Goal: Task Accomplishment & Management: Manage account settings

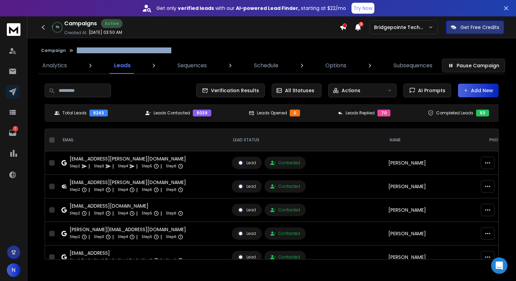
scroll to position [547, 249]
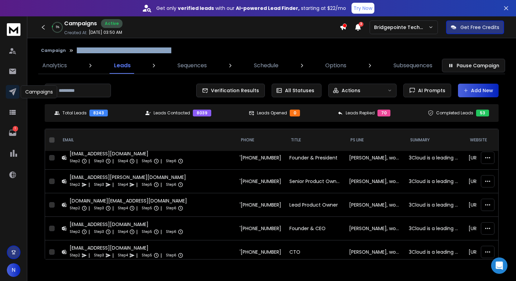
click at [12, 93] on icon at bounding box center [13, 92] width 8 height 8
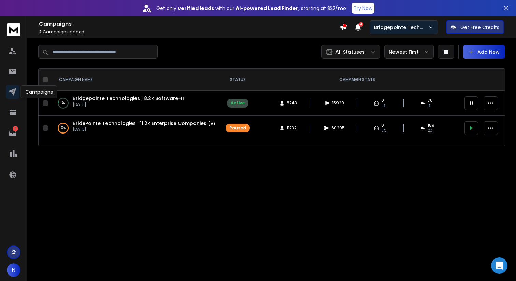
click at [388, 28] on p "Bridgepointe Technologies" at bounding box center [401, 27] width 54 height 7
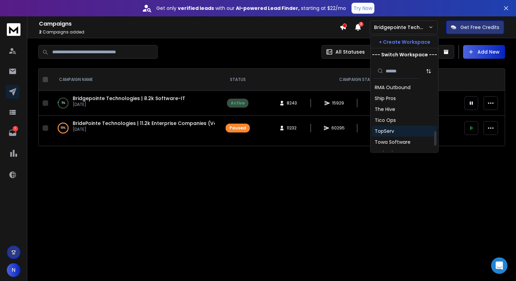
scroll to position [230, 0]
click at [393, 102] on div "Ship Pros" at bounding box center [385, 100] width 21 height 7
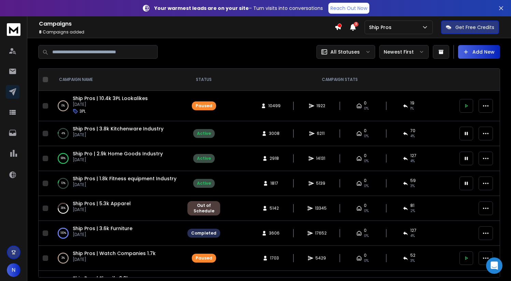
click at [487, 51] on button "Add New" at bounding box center [479, 52] width 42 height 14
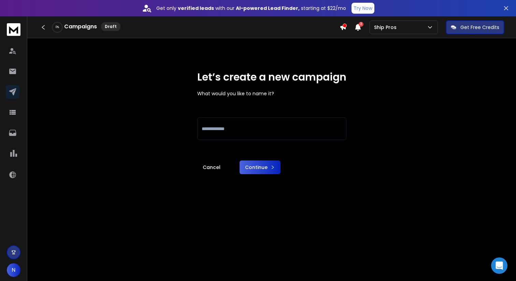
click at [241, 127] on input at bounding box center [271, 128] width 149 height 23
paste input "**********"
type input "**********"
click at [252, 166] on button "Continue" at bounding box center [260, 168] width 41 height 14
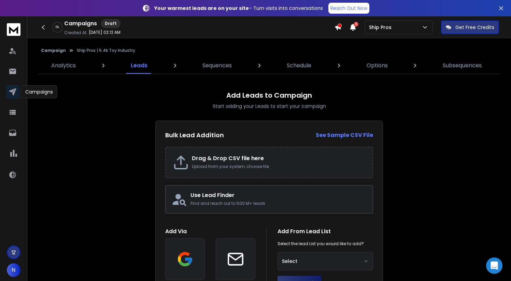
click at [15, 89] on icon at bounding box center [12, 91] width 7 height 7
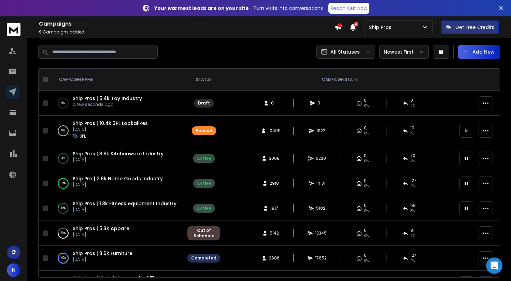
click at [483, 103] on icon "button" at bounding box center [485, 102] width 5 height 1
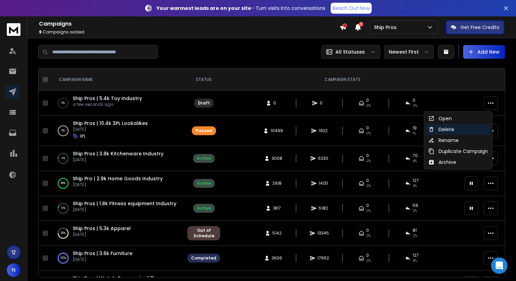
click at [455, 129] on div "Delete" at bounding box center [458, 129] width 65 height 11
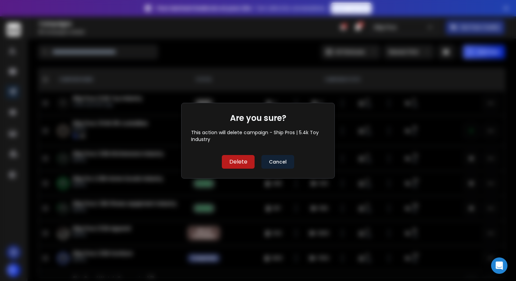
click at [245, 161] on button "Delete" at bounding box center [238, 162] width 33 height 14
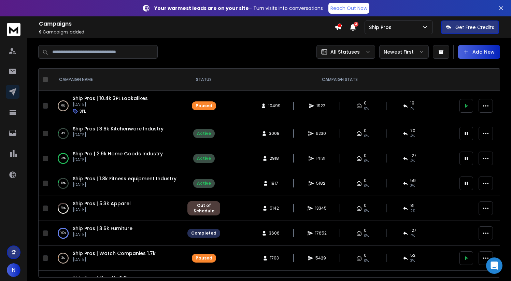
click at [483, 134] on icon "button" at bounding box center [485, 133] width 5 height 1
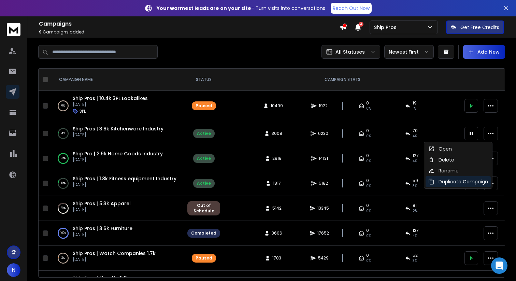
click at [453, 181] on div "Duplicate Campaign" at bounding box center [459, 181] width 60 height 7
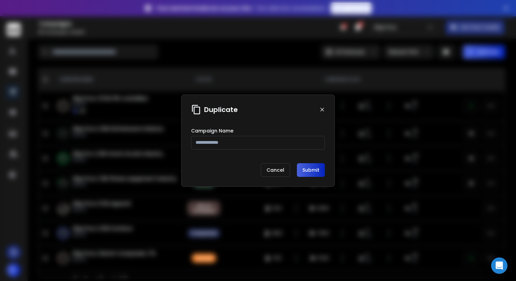
click at [247, 146] on input "text" at bounding box center [258, 143] width 134 height 14
paste input "**********"
type input "**********"
click at [309, 170] on button "Submit" at bounding box center [311, 170] width 28 height 14
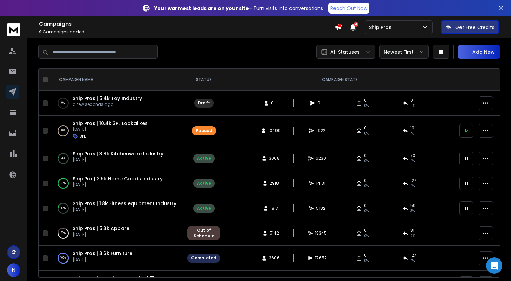
click at [128, 98] on span "Ship Pros | 5.4k Toy Industry" at bounding box center [107, 98] width 69 height 7
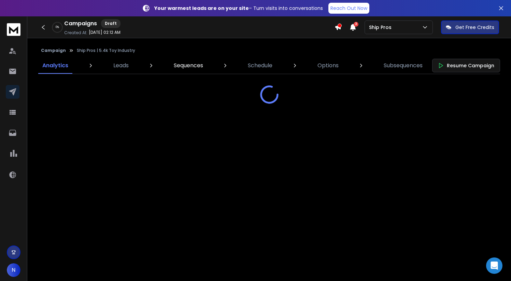
click at [182, 65] on p "Sequences" at bounding box center [188, 65] width 29 height 8
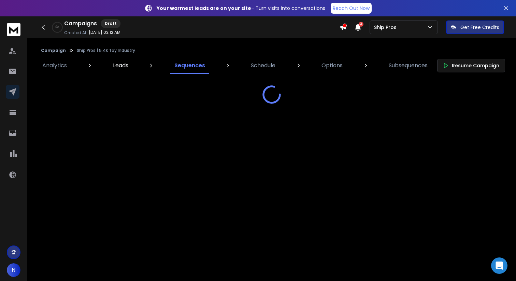
click at [120, 65] on p "Leads" at bounding box center [120, 65] width 15 height 8
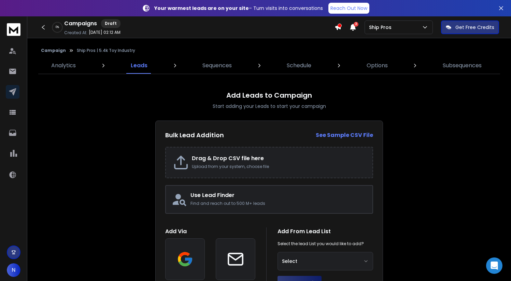
click at [254, 163] on div "Drag & Drop CSV file here Upload from your system, choose file" at bounding box center [279, 162] width 174 height 16
type input "**********"
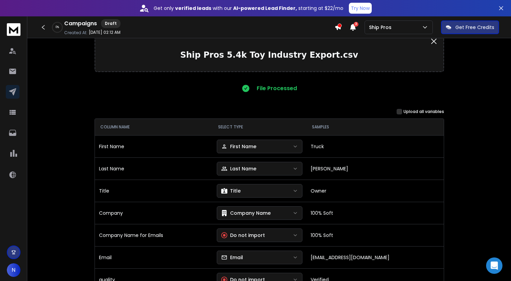
scroll to position [63, 0]
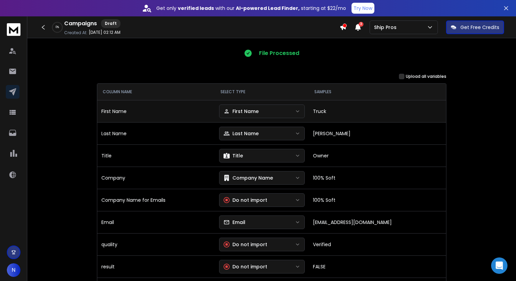
click at [264, 113] on button "First Name" at bounding box center [262, 112] width 86 height 14
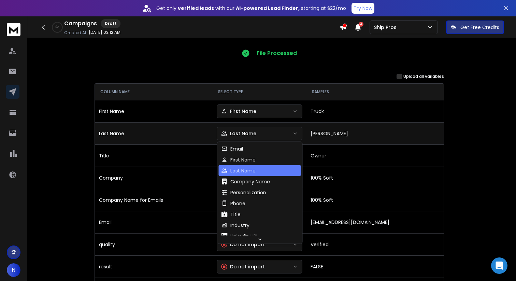
click at [267, 135] on button "Last Name" at bounding box center [260, 134] width 86 height 14
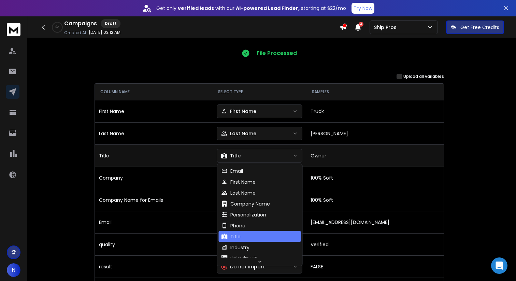
click at [271, 154] on button "Title" at bounding box center [260, 156] width 86 height 14
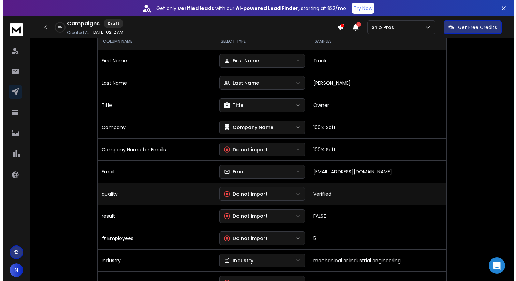
scroll to position [119, 0]
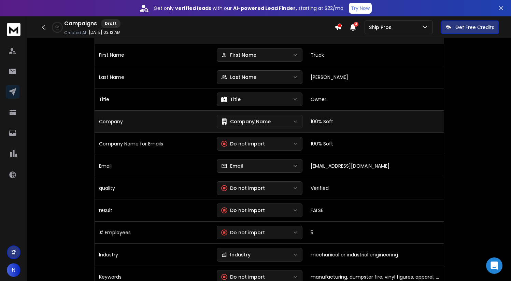
click at [263, 124] on button "Company Name" at bounding box center [260, 122] width 86 height 14
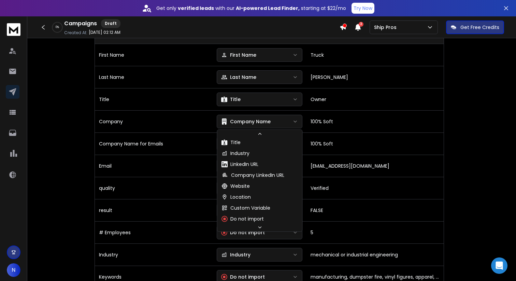
scroll to position [62, 0]
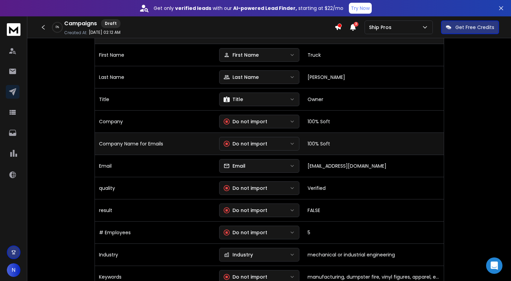
click at [258, 145] on div "Do not import" at bounding box center [246, 143] width 44 height 7
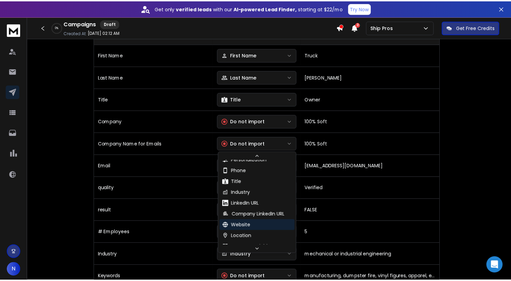
scroll to position [4, 0]
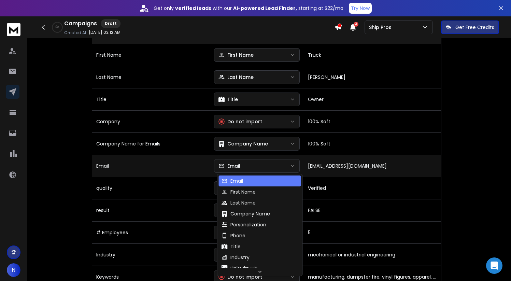
click at [258, 167] on button "Email" at bounding box center [257, 166] width 86 height 14
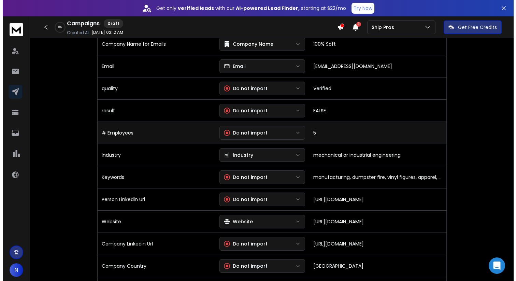
scroll to position [220, 0]
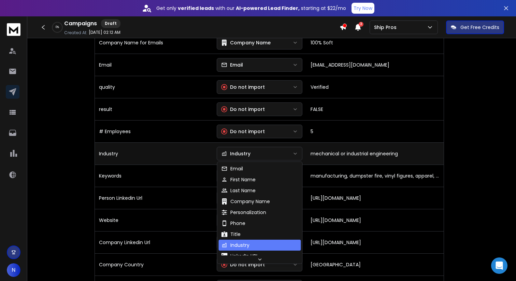
click at [250, 153] on div "Industry" at bounding box center [235, 153] width 29 height 7
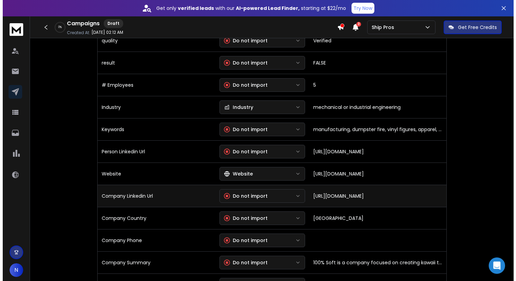
scroll to position [278, 0]
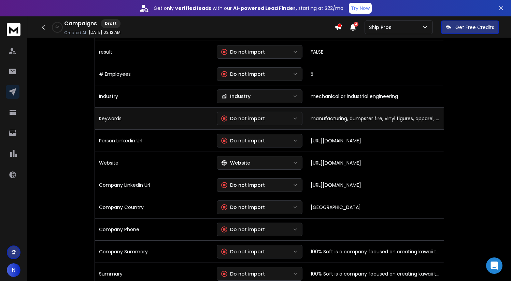
click at [246, 120] on div "Do not import" at bounding box center [243, 118] width 44 height 7
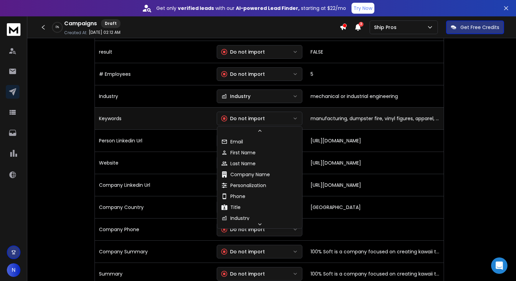
scroll to position [69, 0]
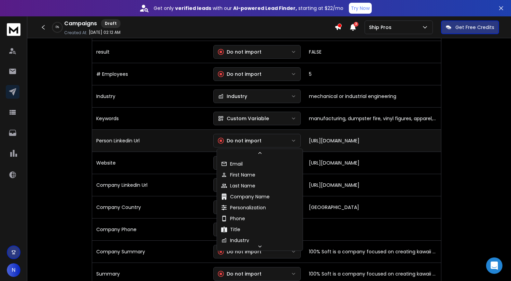
click at [247, 140] on div "Do not import" at bounding box center [240, 140] width 44 height 7
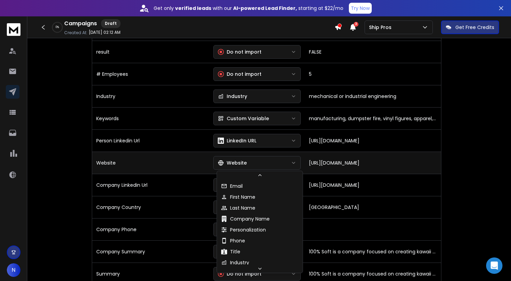
click at [254, 163] on button "Website" at bounding box center [256, 163] width 87 height 14
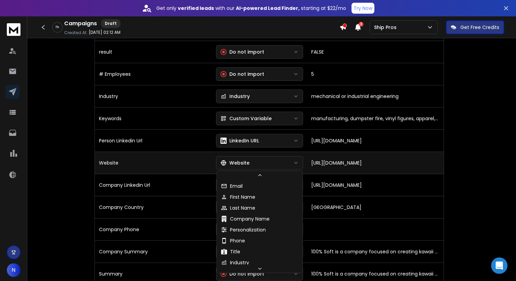
scroll to position [36, 0]
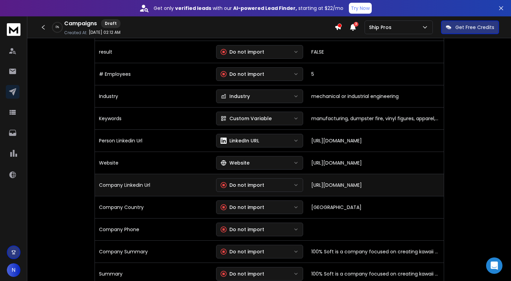
click at [250, 184] on div "Do not import" at bounding box center [243, 185] width 44 height 7
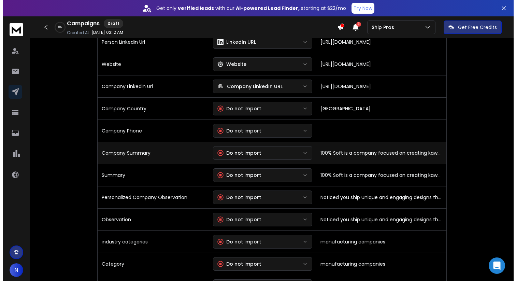
scroll to position [395, 0]
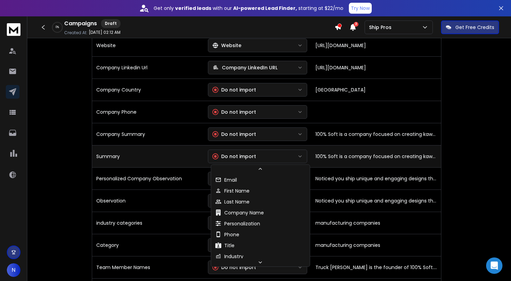
click at [244, 156] on div "Do not import" at bounding box center [234, 156] width 44 height 7
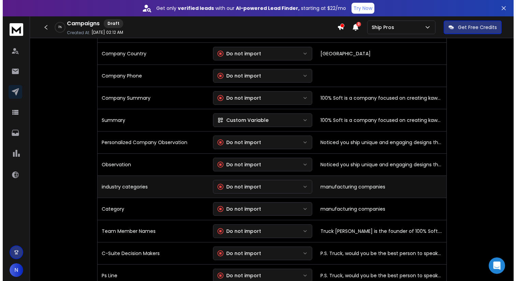
scroll to position [433, 0]
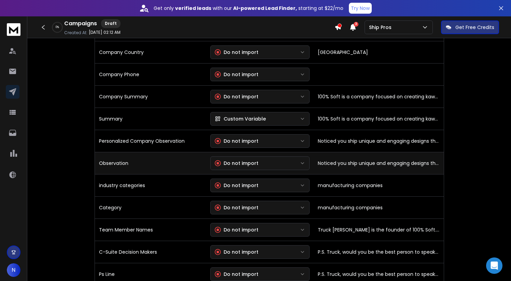
click at [245, 163] on div "Do not import" at bounding box center [237, 163] width 44 height 7
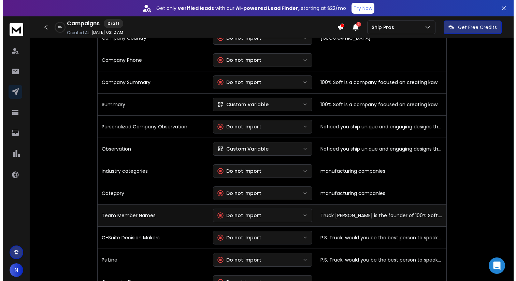
scroll to position [455, 0]
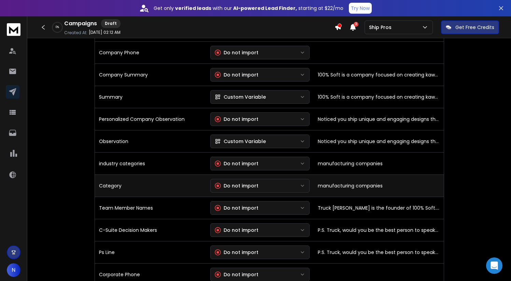
click at [244, 186] on div "Do not import" at bounding box center [237, 185] width 44 height 7
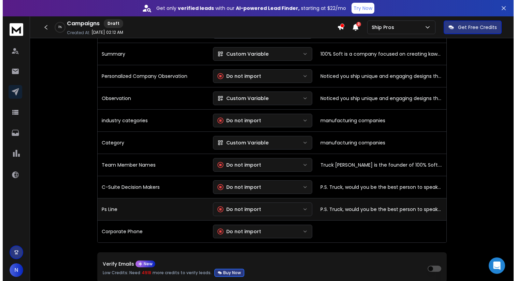
scroll to position [498, 0]
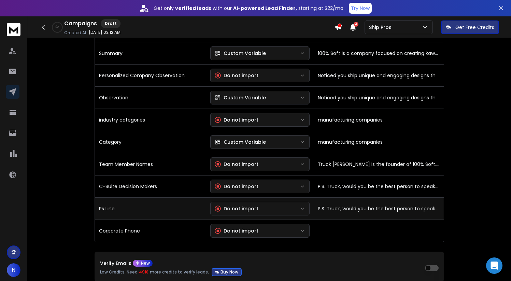
click at [241, 208] on div "Do not import" at bounding box center [237, 208] width 44 height 7
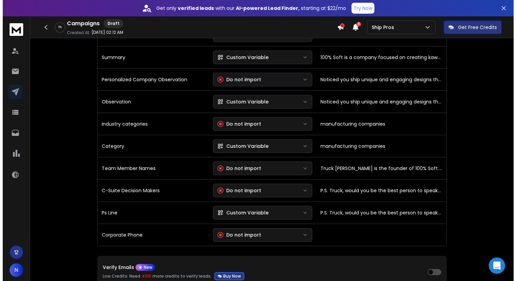
scroll to position [560, 0]
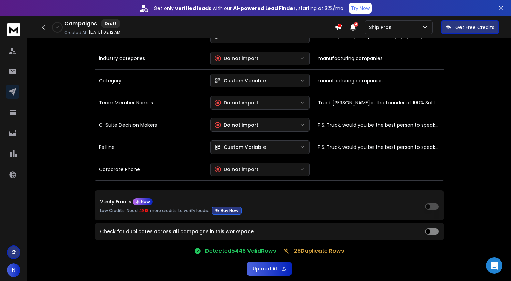
click at [271, 268] on button "Upload All" at bounding box center [269, 269] width 44 height 14
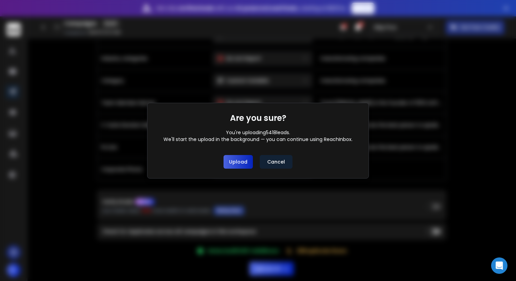
click at [242, 164] on button "Upload" at bounding box center [238, 162] width 29 height 14
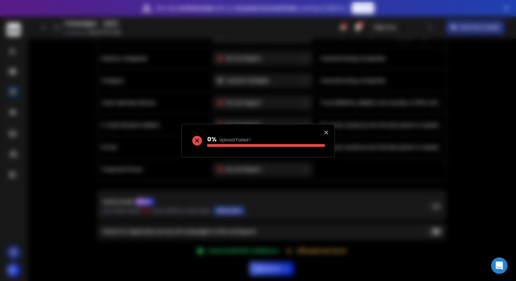
click at [327, 131] on icon at bounding box center [327, 132] width 4 height 4
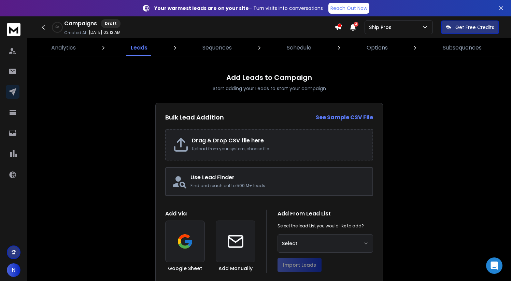
scroll to position [16, 0]
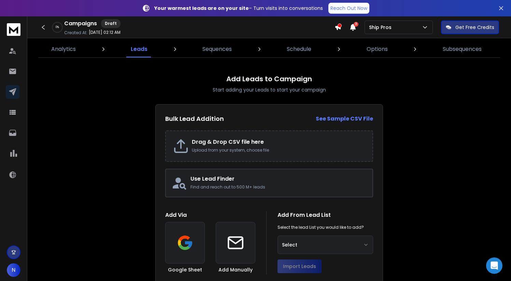
click at [249, 143] on h2 "Drag & Drop CSV file here" at bounding box center [279, 142] width 174 height 8
type input "**********"
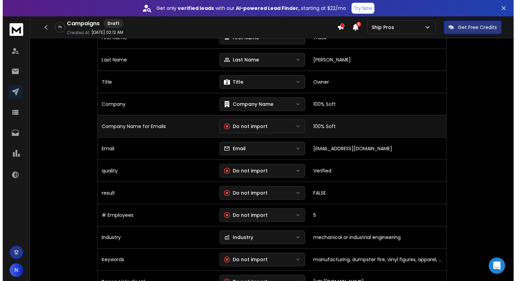
scroll to position [153, 0]
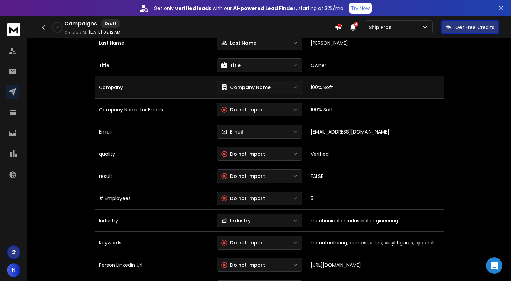
click at [255, 87] on div "Company Name" at bounding box center [246, 87] width 50 height 7
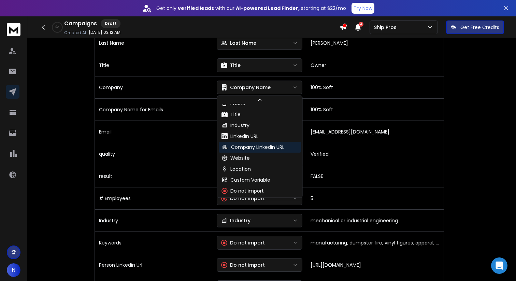
scroll to position [62, 0]
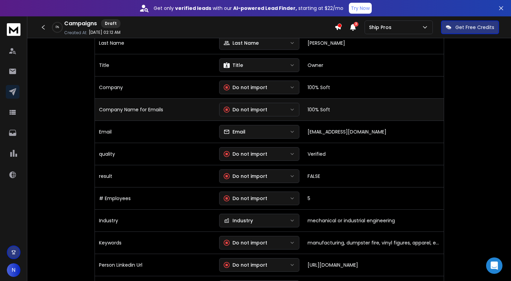
click at [248, 109] on div "Do not import" at bounding box center [246, 109] width 44 height 7
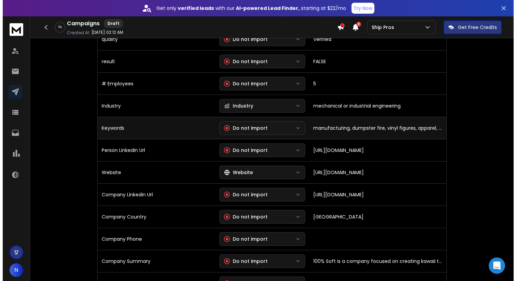
scroll to position [270, 0]
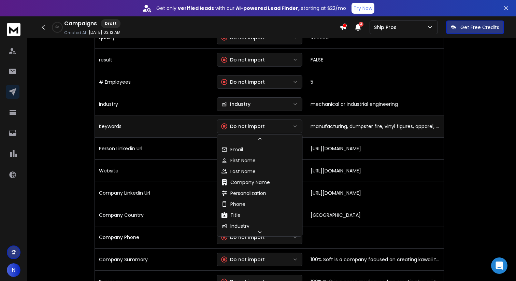
click at [245, 127] on div "Do not import" at bounding box center [243, 126] width 44 height 7
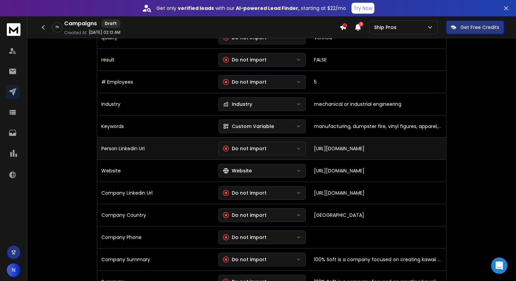
click at [257, 149] on div "Do not import" at bounding box center [245, 148] width 44 height 7
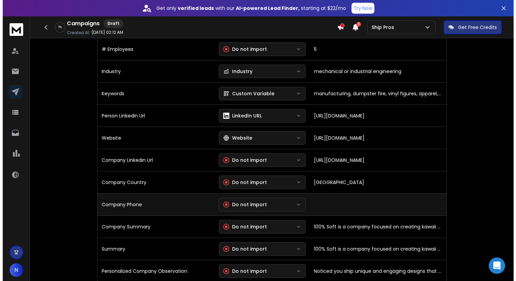
scroll to position [311, 0]
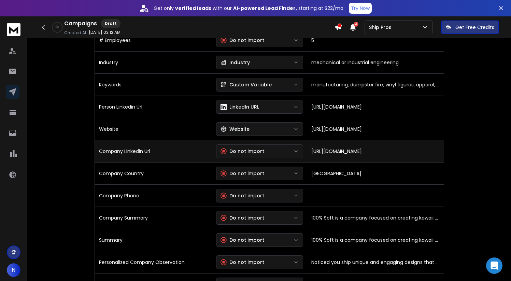
click at [245, 152] on div "Do not import" at bounding box center [243, 151] width 44 height 7
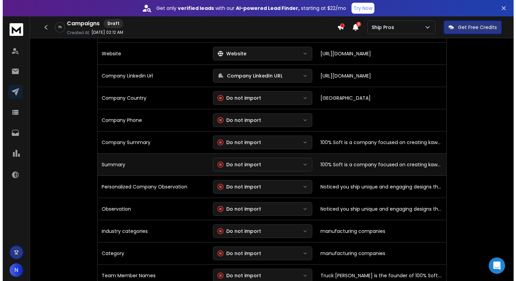
scroll to position [388, 0]
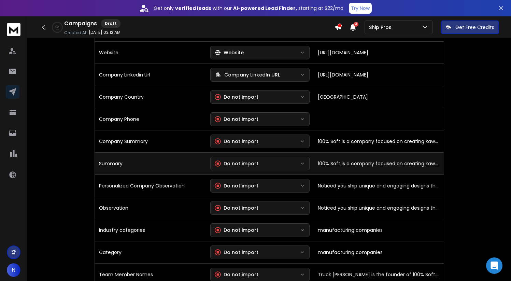
click at [246, 164] on div "Do not import" at bounding box center [237, 163] width 44 height 7
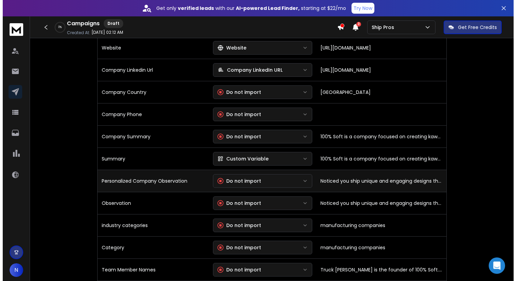
scroll to position [439, 0]
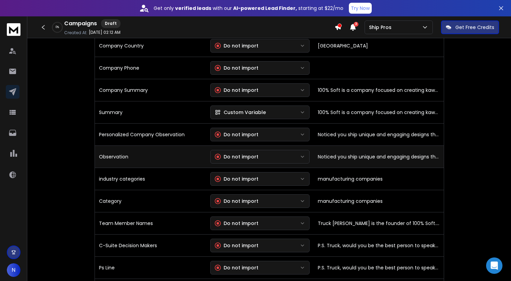
click at [237, 156] on div "Do not import" at bounding box center [237, 156] width 44 height 7
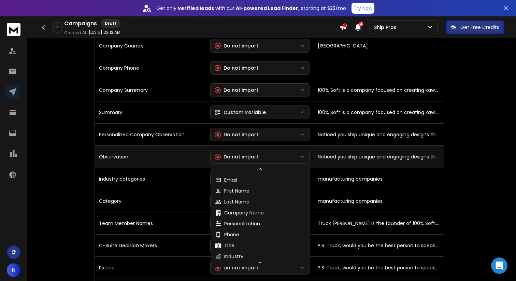
scroll to position [69, 0]
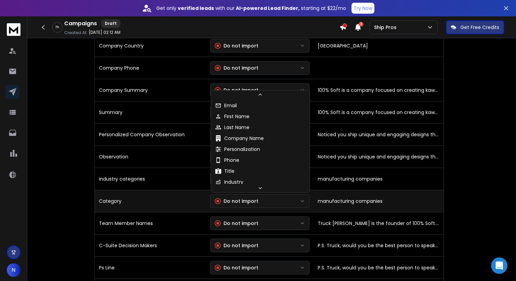
click at [248, 201] on div "Do not import" at bounding box center [237, 201] width 44 height 7
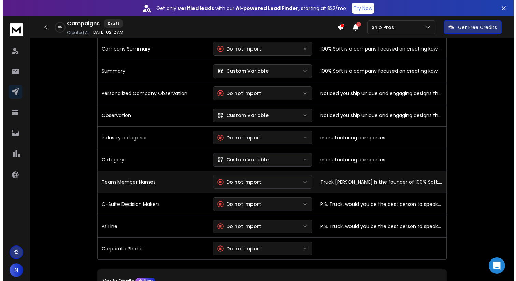
scroll to position [482, 0]
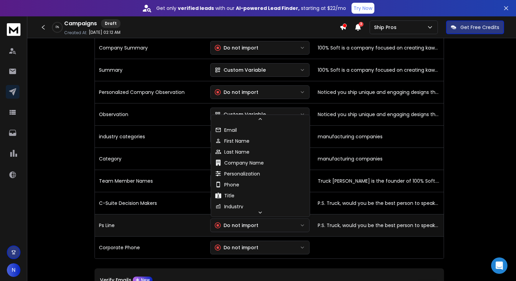
click at [247, 223] on div "Do not import" at bounding box center [237, 225] width 44 height 7
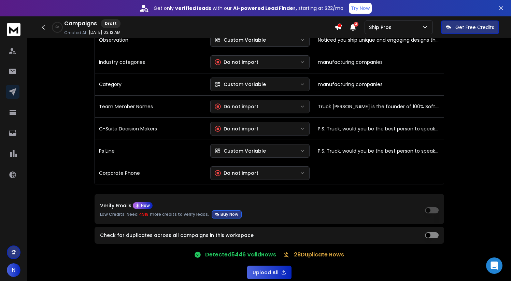
scroll to position [565, 0]
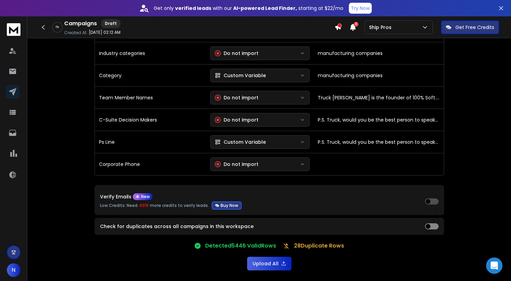
click at [267, 264] on button "Upload All" at bounding box center [269, 264] width 44 height 14
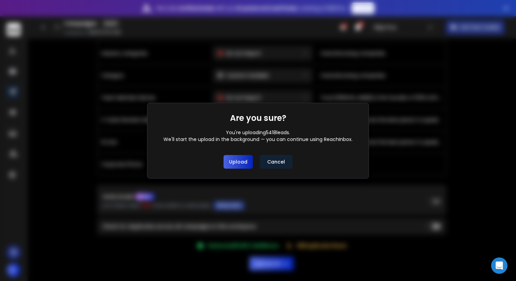
click at [239, 162] on button "Upload" at bounding box center [238, 162] width 29 height 14
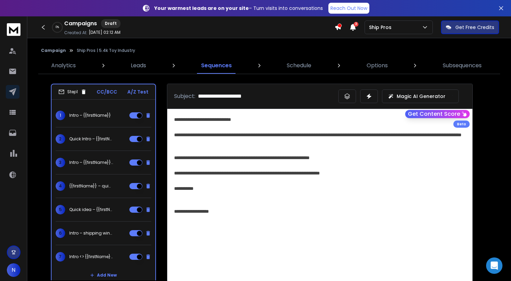
click at [103, 52] on p "Ship Pros | 5.4k Toy Industry" at bounding box center [106, 50] width 58 height 5
copy p "Ship Pros | 5.4k Toy Industry"
click at [386, 26] on p "Ship Pros" at bounding box center [381, 27] width 25 height 7
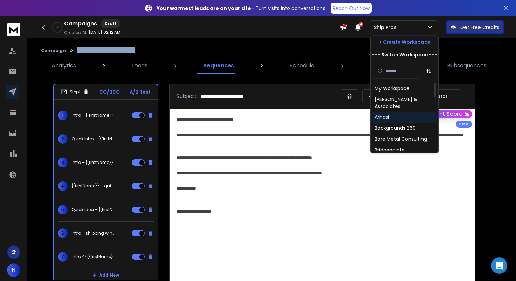
click at [389, 117] on div "Arhasi" at bounding box center [382, 117] width 14 height 7
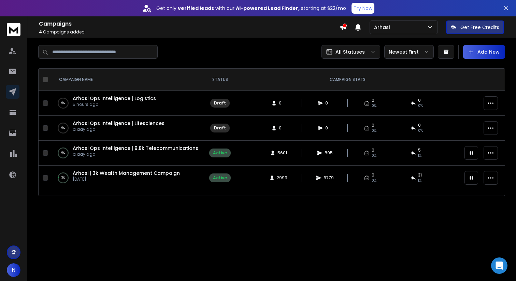
click at [144, 174] on span "Arhasi | 3k Wealth Management Campaign" at bounding box center [126, 173] width 107 height 7
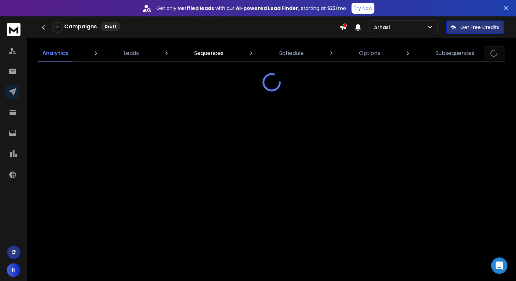
click at [200, 55] on p "Sequences" at bounding box center [208, 53] width 29 height 8
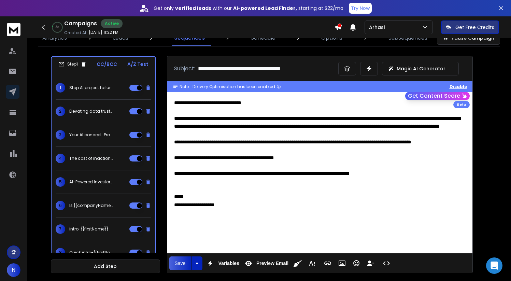
scroll to position [29, 0]
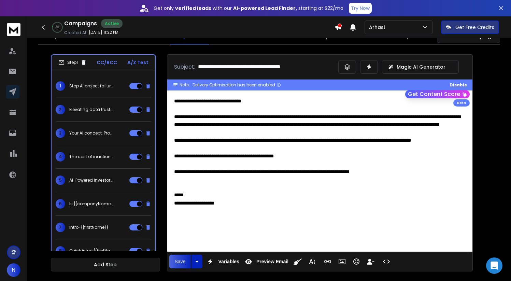
click at [131, 85] on button "button" at bounding box center [135, 86] width 13 height 6
click at [131, 86] on button "button" at bounding box center [135, 86] width 13 height 6
click at [130, 110] on button "button" at bounding box center [135, 110] width 13 height 6
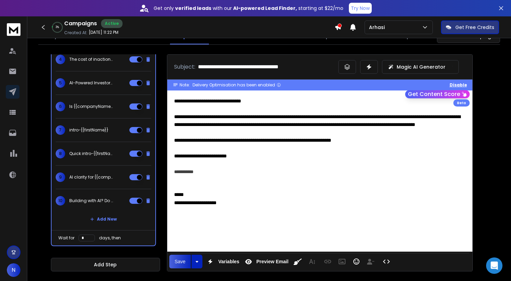
scroll to position [108, 0]
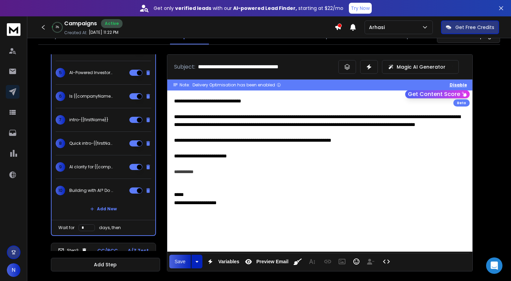
click at [130, 143] on button "button" at bounding box center [135, 143] width 13 height 6
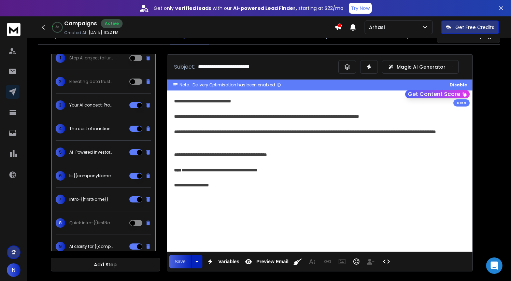
scroll to position [42, 0]
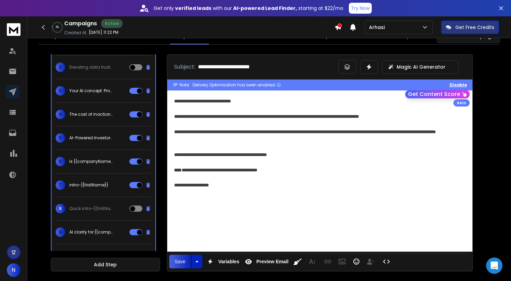
click at [131, 115] on button "button" at bounding box center [135, 114] width 13 height 6
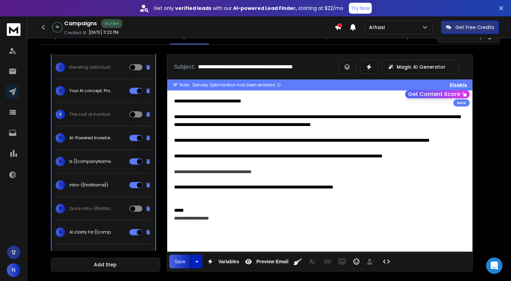
click at [130, 138] on button "button" at bounding box center [135, 138] width 13 height 6
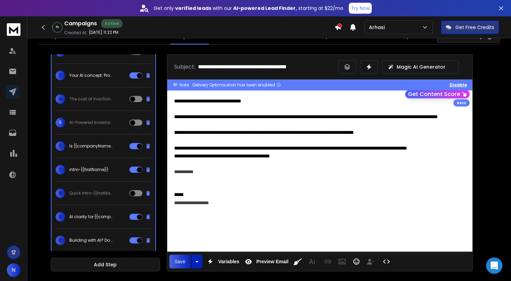
scroll to position [174, 0]
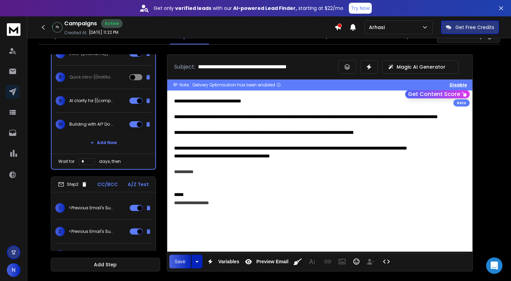
click at [131, 123] on button "button" at bounding box center [135, 124] width 13 height 6
type input "**********"
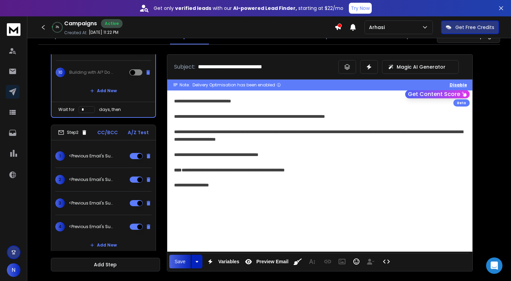
scroll to position [227, 0]
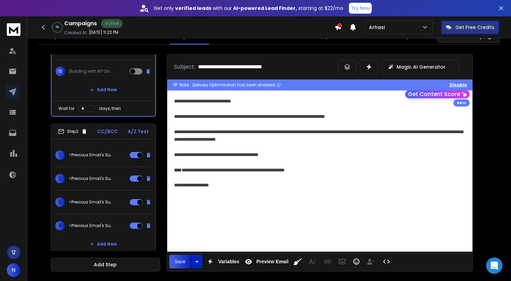
click at [130, 155] on button "button" at bounding box center [136, 155] width 13 height 6
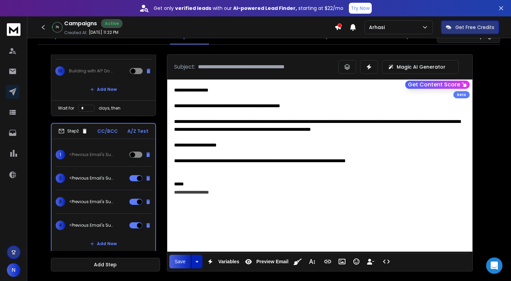
click at [130, 155] on button "button" at bounding box center [135, 155] width 13 height 6
click at [129, 156] on button "button" at bounding box center [135, 155] width 13 height 6
click at [92, 180] on p "<Previous Email's Subject>" at bounding box center [91, 178] width 44 height 5
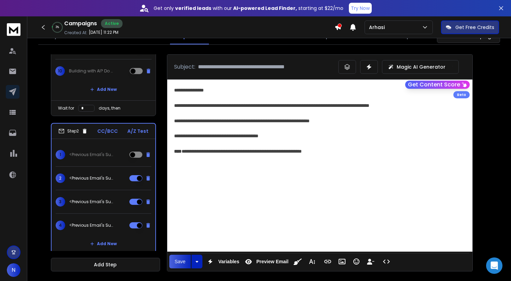
click at [91, 200] on p "<Previous Email's Subject>" at bounding box center [91, 201] width 44 height 5
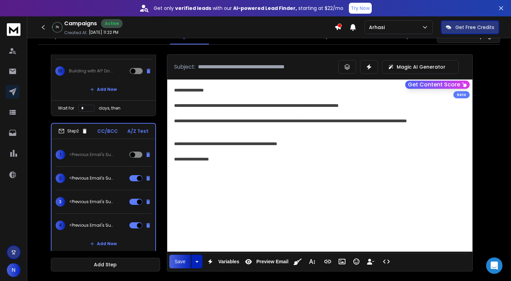
click at [93, 224] on p "<Previous Email's Subject>" at bounding box center [91, 225] width 44 height 5
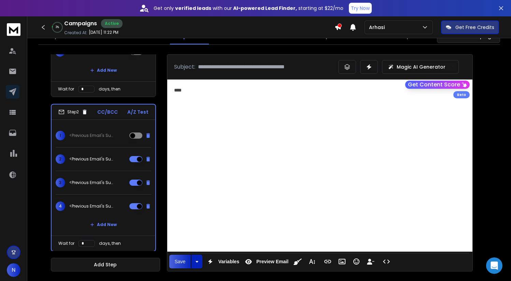
scroll to position [267, 0]
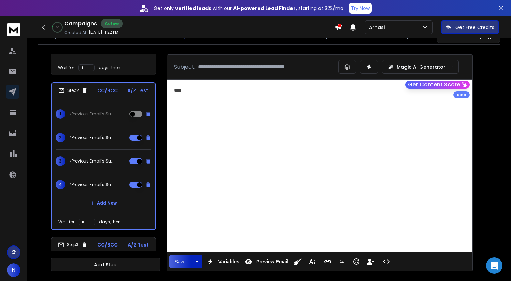
click at [213, 95] on div "****" at bounding box center [319, 164] width 305 height 169
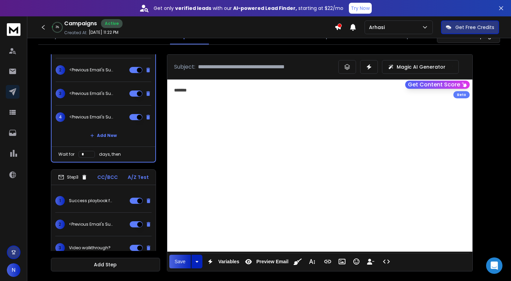
scroll to position [412, 0]
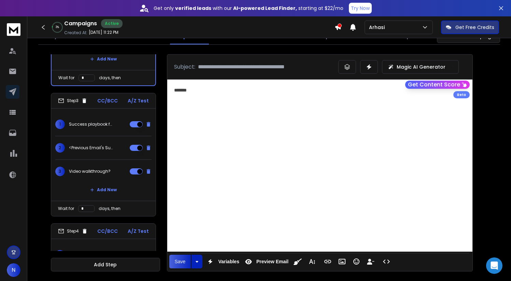
click at [98, 172] on p "Video walkthrough?" at bounding box center [90, 171] width 42 height 5
type input "**********"
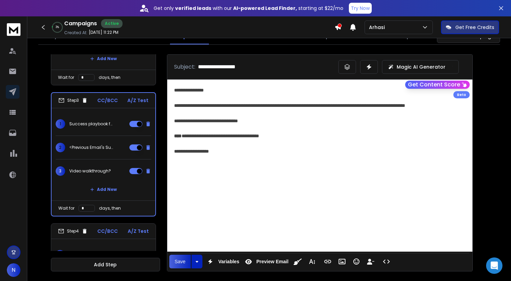
click at [131, 170] on button "button" at bounding box center [135, 171] width 13 height 6
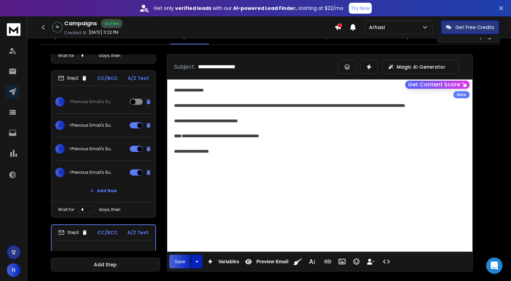
click at [99, 124] on p "<Previous Email's Subject>" at bounding box center [91, 125] width 44 height 5
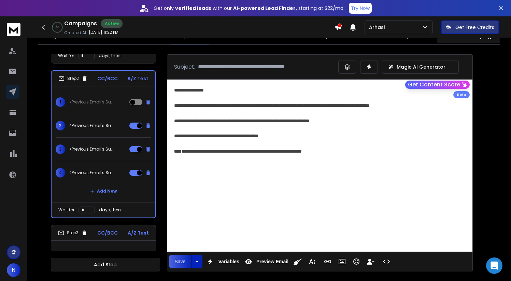
click at [95, 149] on p "<Previous Email's Subject>" at bounding box center [91, 149] width 44 height 5
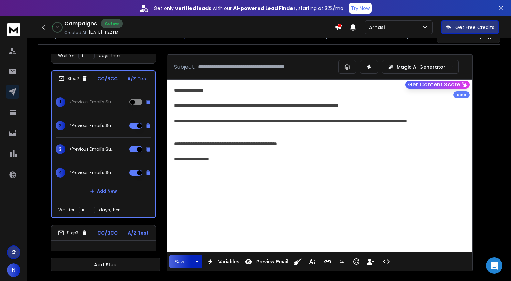
click at [99, 169] on div "4 <Previous Email's Subject>" at bounding box center [84, 173] width 57 height 10
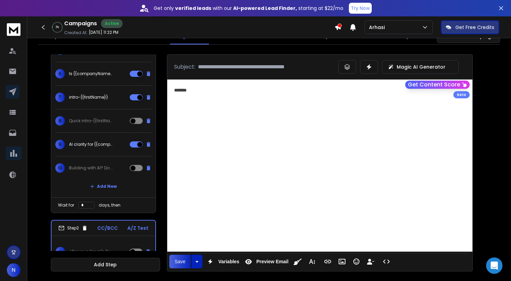
scroll to position [269, 0]
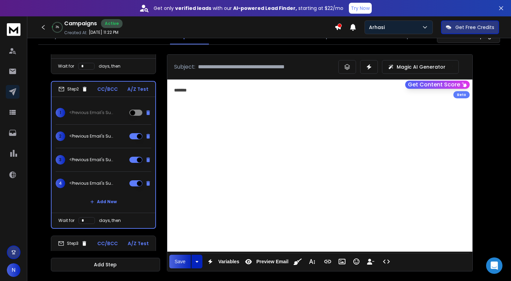
click at [393, 28] on div "Arhasi" at bounding box center [398, 27] width 59 height 7
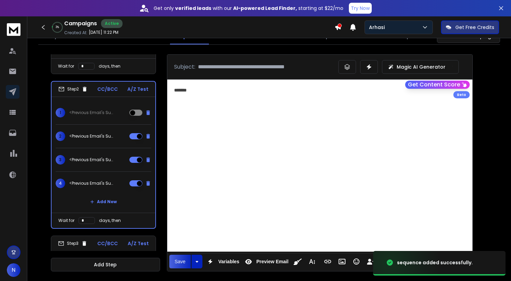
click at [396, 27] on div "Arhasi" at bounding box center [398, 27] width 59 height 7
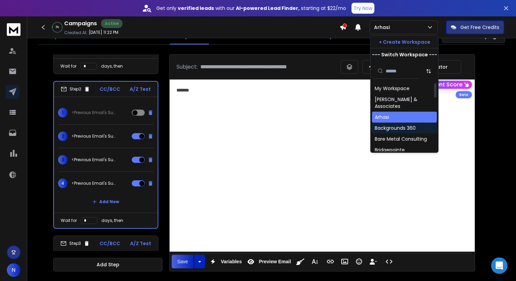
click at [394, 128] on div "Backgrounds 360" at bounding box center [395, 128] width 41 height 7
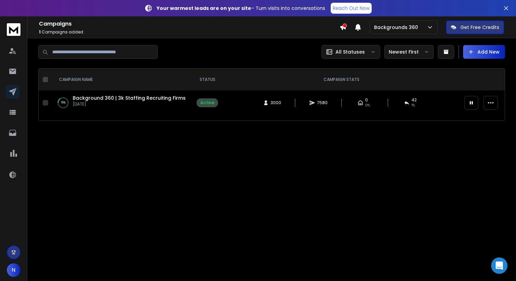
click at [131, 94] on td "16 % Background 360 | 3k Staffing Recruiting Firms [DATE]" at bounding box center [122, 103] width 142 height 25
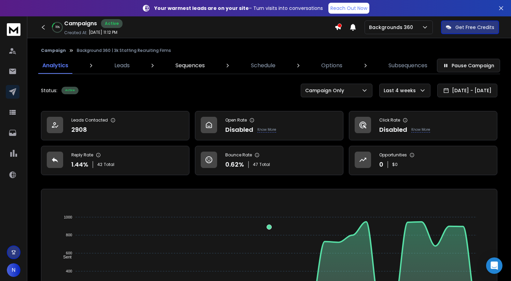
click at [184, 68] on p "Sequences" at bounding box center [190, 65] width 29 height 8
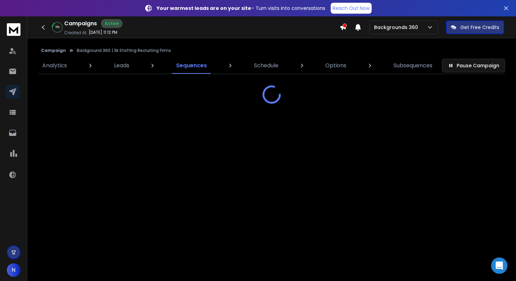
click at [120, 52] on p "Background 360 | 3k Staffing Recruiting Firms" at bounding box center [124, 50] width 94 height 5
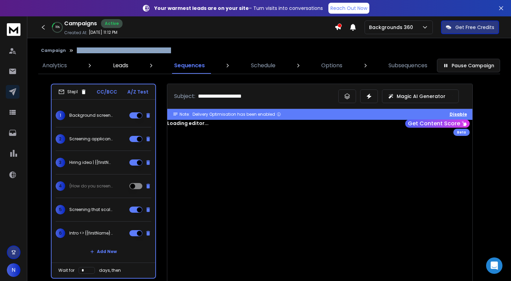
copy p "Background 360 | 3k Staffing Recruiting Firms"
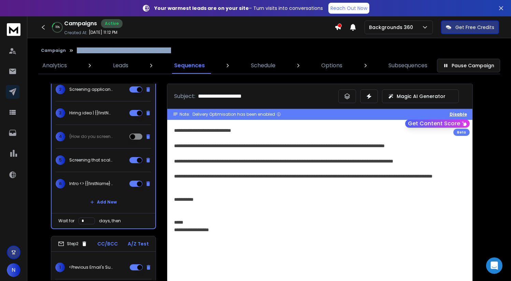
scroll to position [53, 0]
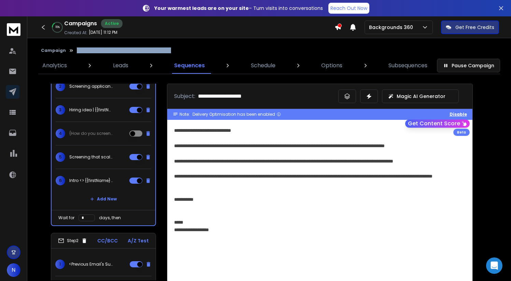
click at [103, 157] on p "Screening that scales with your team" at bounding box center [91, 156] width 44 height 5
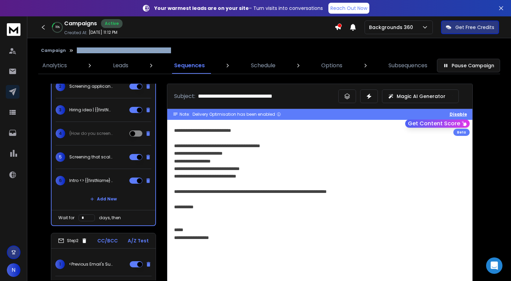
click at [99, 177] on div "6 Intro <> {{firstName}} | Santy" at bounding box center [84, 181] width 57 height 10
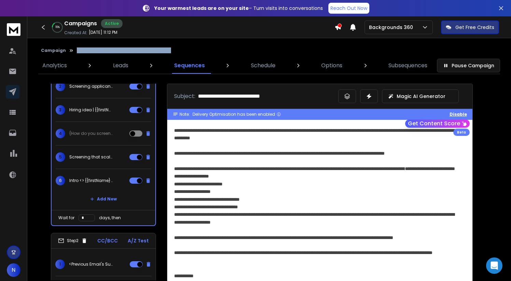
click at [105, 159] on p "Screening that scales with your team" at bounding box center [91, 156] width 44 height 5
type input "**********"
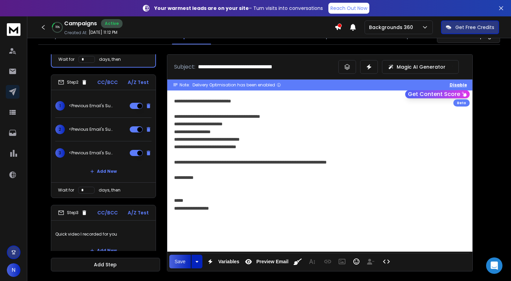
scroll to position [178, 0]
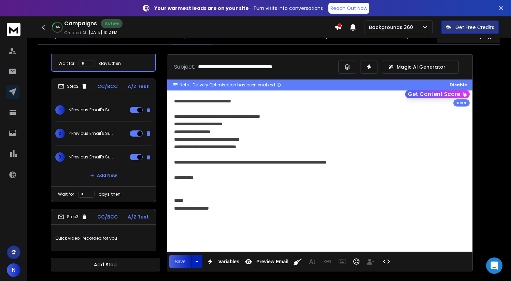
click at [92, 131] on p "<Previous Email's Subject>" at bounding box center [91, 133] width 44 height 5
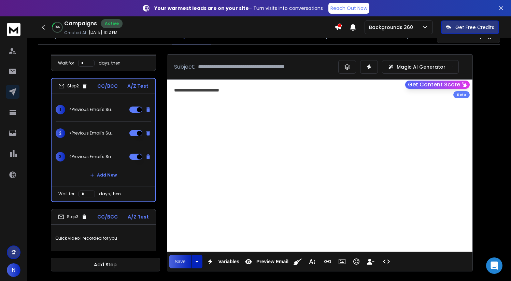
click at [129, 134] on button "button" at bounding box center [135, 133] width 13 height 6
click at [90, 157] on p "<Previous Email's Subject>" at bounding box center [91, 156] width 44 height 5
click at [95, 134] on p "<Previous Email's Subject>" at bounding box center [91, 132] width 44 height 5
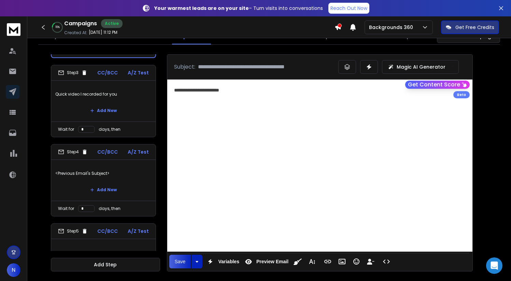
scroll to position [362, 0]
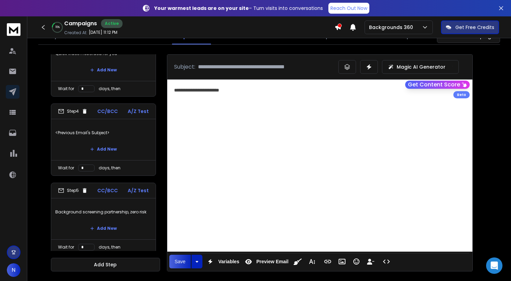
click at [121, 135] on p "<Previous Email's Subject>" at bounding box center [103, 132] width 96 height 19
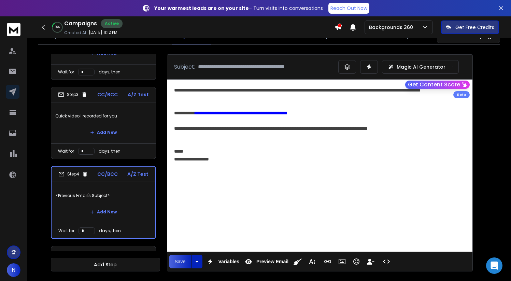
scroll to position [298, 0]
click at [127, 118] on p "Quick video I recorded for you" at bounding box center [103, 117] width 96 height 19
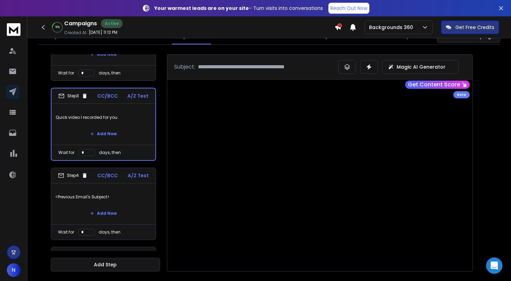
type input "**********"
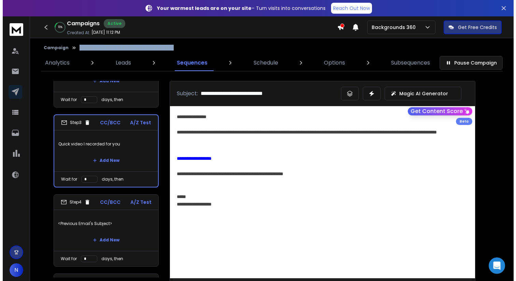
scroll to position [0, 0]
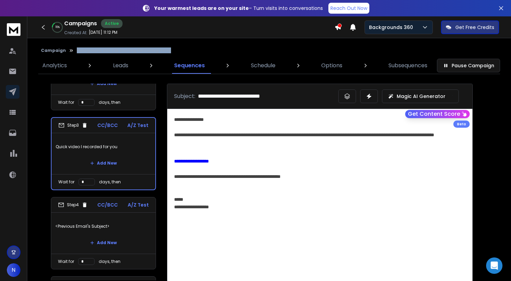
drag, startPoint x: 381, startPoint y: 29, endPoint x: 386, endPoint y: 26, distance: 6.2
click at [381, 29] on p "Backgrounds 360" at bounding box center [392, 27] width 47 height 7
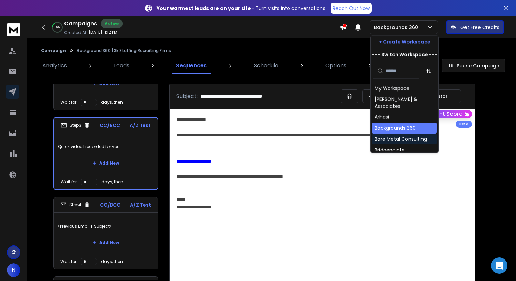
click at [276, 46] on div "Campaign ​ ​ Background 360 | 3k Staffing Recruiting Firms" at bounding box center [271, 50] width 467 height 11
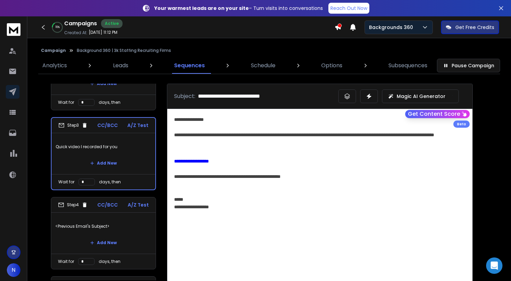
click at [390, 26] on p "Backgrounds 360" at bounding box center [392, 27] width 47 height 7
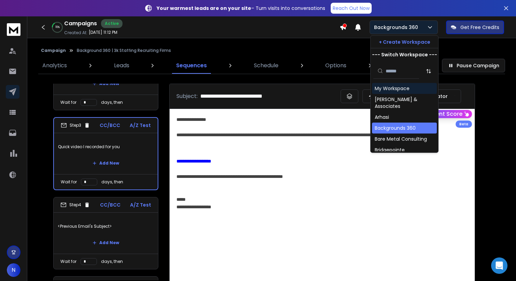
click at [394, 24] on p "Backgrounds 360" at bounding box center [397, 27] width 47 height 7
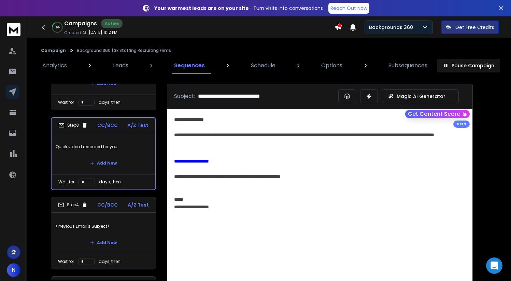
click at [393, 25] on p "Backgrounds 360" at bounding box center [392, 27] width 47 height 7
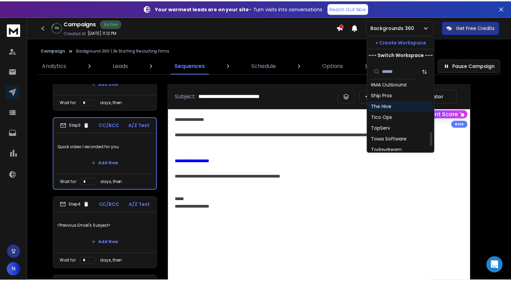
scroll to position [233, 0]
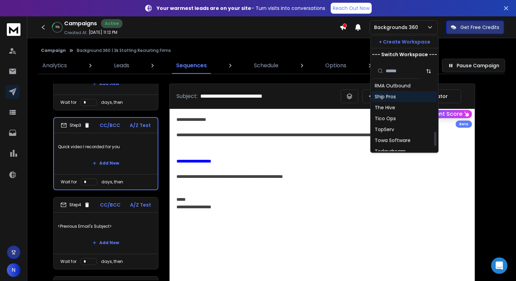
click at [396, 99] on div "Ship Pros" at bounding box center [385, 97] width 21 height 7
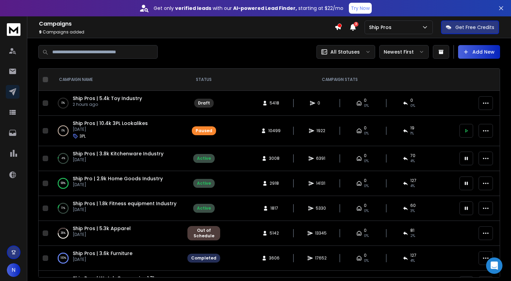
click at [125, 99] on span "Ship Pros | 5.4k Toy Industry" at bounding box center [107, 98] width 69 height 7
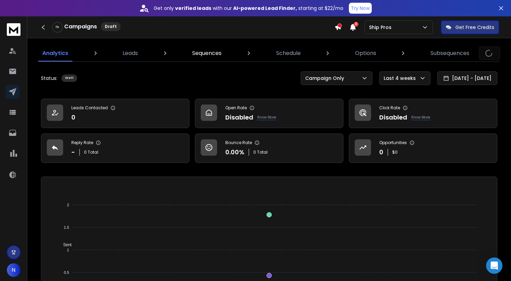
click at [206, 54] on p "Sequences" at bounding box center [206, 53] width 29 height 8
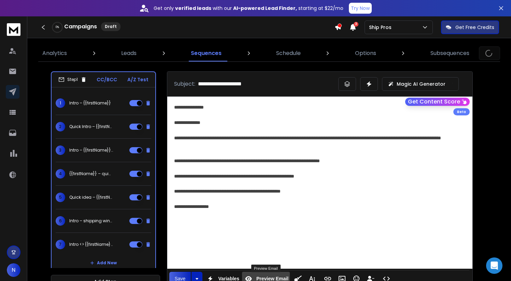
click at [268, 280] on span "Preview Email" at bounding box center [272, 279] width 35 height 6
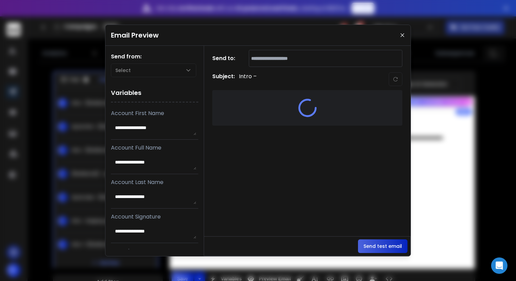
type textarea "**********"
type textarea "***"
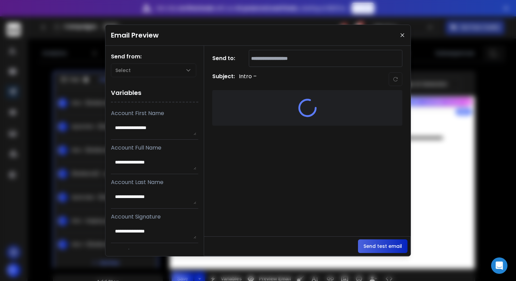
type textarea "**********"
type textarea "*******"
type textarea "**********"
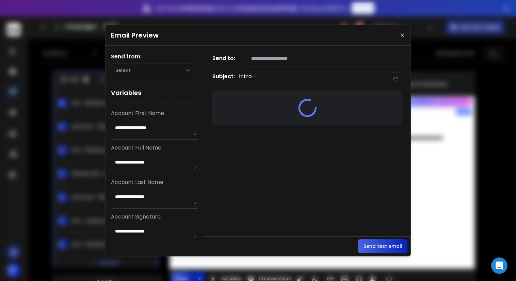
type textarea "**********"
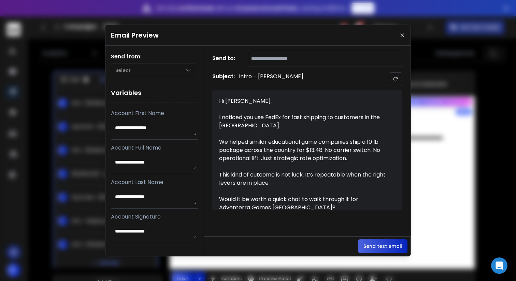
type textarea "***"
type textarea "**********"
type textarea "********"
type textarea "**********"
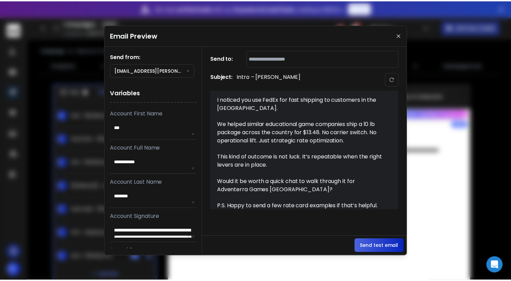
scroll to position [1, 0]
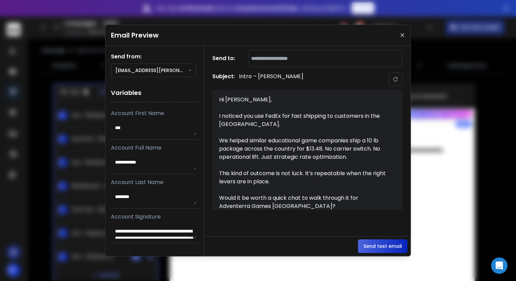
click at [403, 37] on icon at bounding box center [402, 34] width 5 height 5
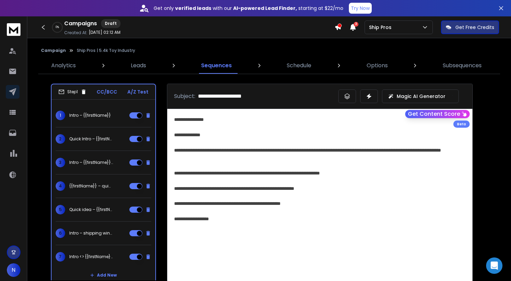
click at [403, 35] on div "0 % Campaigns Draft Created At: Aug 16, 2025, 02:12 AM 3 Ship Pros Get Free Cre…" at bounding box center [255, 27] width 511 height 22
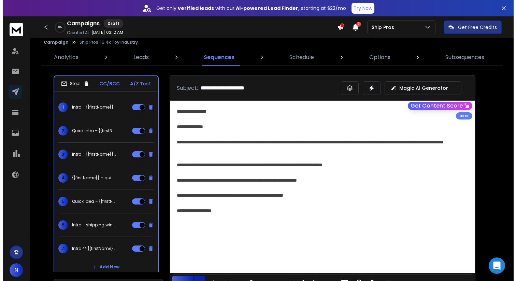
scroll to position [29, 0]
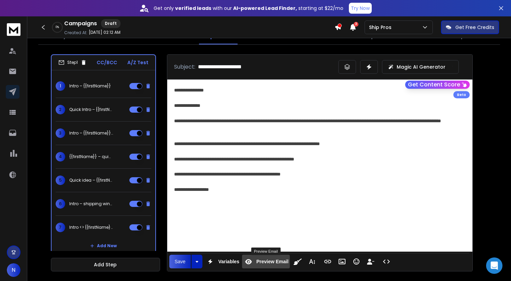
click at [275, 261] on span "Preview Email" at bounding box center [272, 262] width 35 height 6
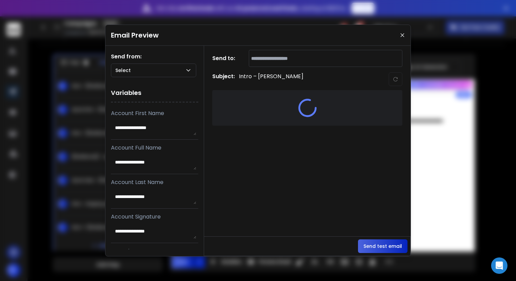
type textarea "**********"
type textarea "*****"
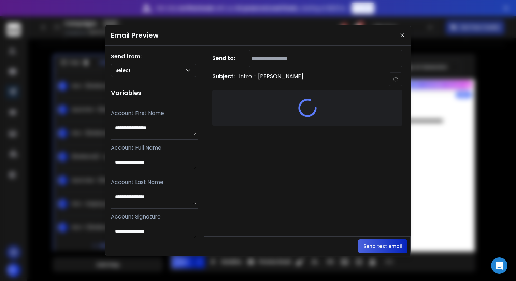
type textarea "**********"
type textarea "*****"
type textarea "**********"
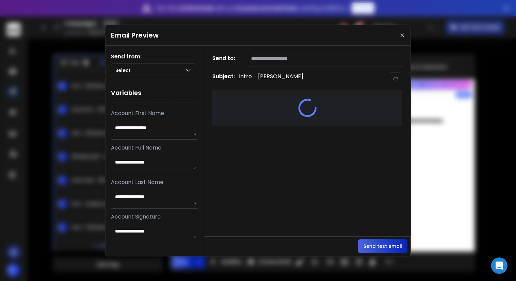
type textarea "**********"
type textarea "*****"
type textarea "**********"
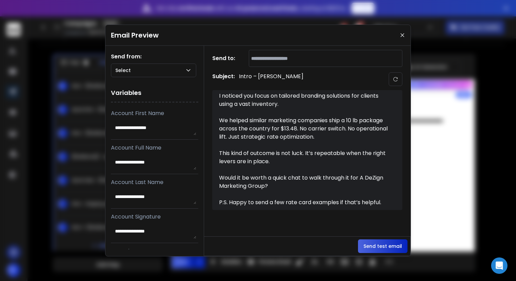
type textarea "***"
type textarea "**********"
type textarea "********"
type textarea "**********"
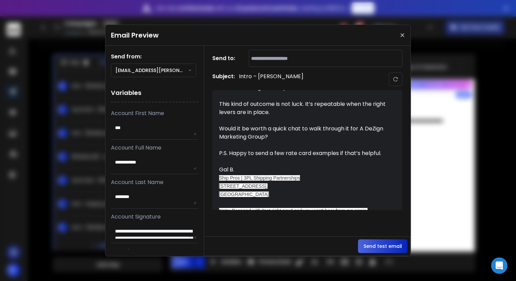
scroll to position [75, 0]
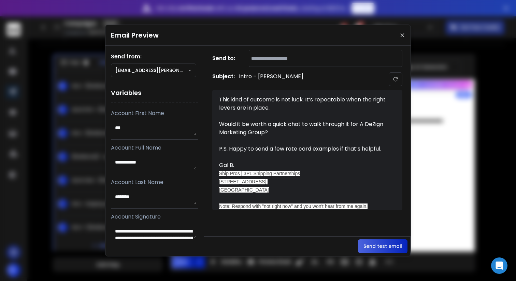
click at [403, 37] on icon at bounding box center [402, 34] width 5 height 5
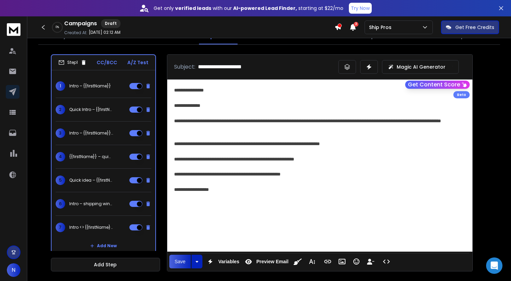
click at [91, 110] on p "Quick Intro – {{firstName}}" at bounding box center [91, 109] width 44 height 5
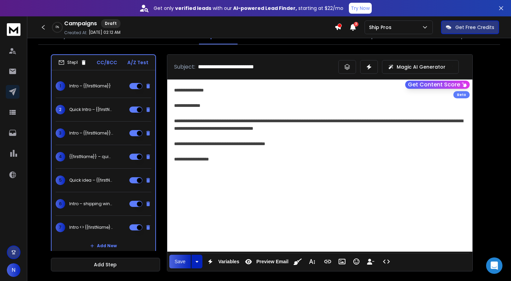
click at [85, 136] on p "Intro – {{firstName}}, quick idea" at bounding box center [91, 132] width 44 height 5
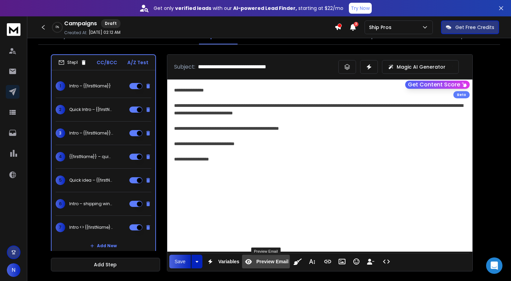
click at [266, 264] on span "Preview Email" at bounding box center [272, 262] width 35 height 6
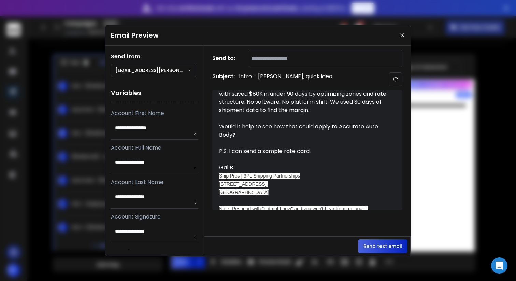
scroll to position [42, 0]
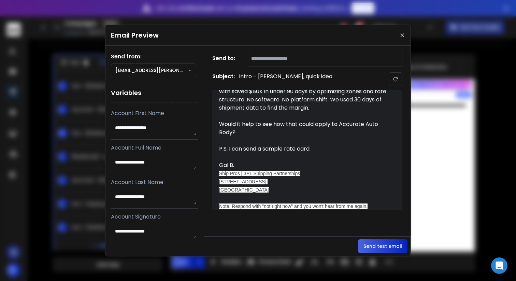
click at [402, 36] on icon at bounding box center [402, 34] width 5 height 5
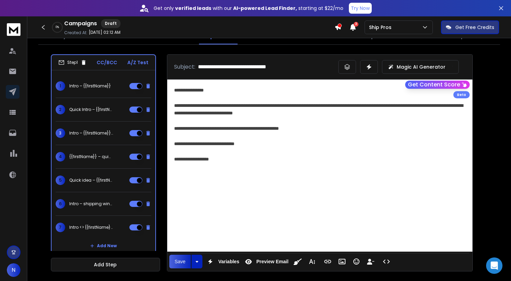
click at [88, 159] on p "{{firstName}} – quick shipping win" at bounding box center [91, 156] width 44 height 5
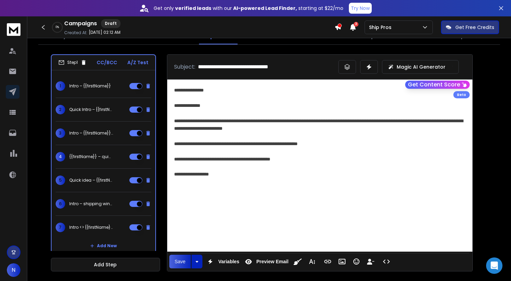
click at [82, 177] on div "5 Quick idea – {{firstName}}" at bounding box center [84, 181] width 57 height 10
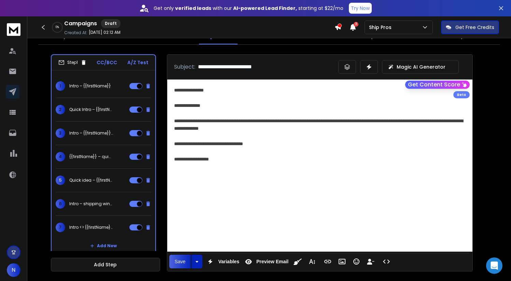
click at [85, 206] on p "Intro – shipping wins for {{companyName}}" at bounding box center [91, 203] width 44 height 5
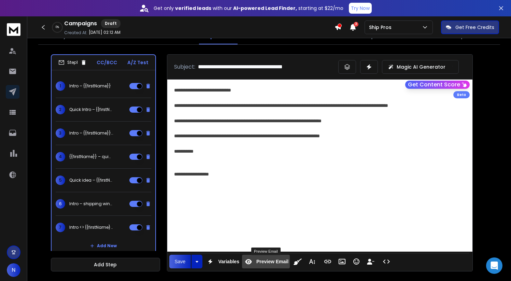
click at [271, 263] on span "Preview Email" at bounding box center [272, 262] width 35 height 6
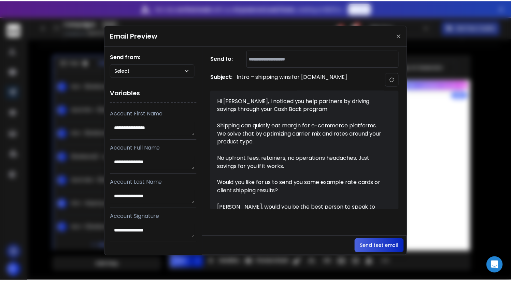
scroll to position [0, 0]
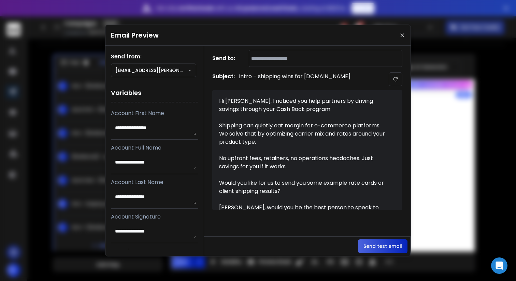
click at [402, 35] on icon at bounding box center [402, 34] width 5 height 5
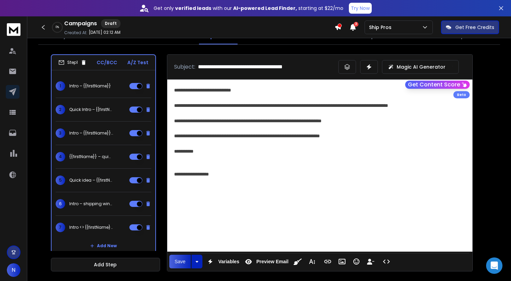
click at [91, 92] on div "1 Intro – {{firstName}}" at bounding box center [104, 86] width 96 height 24
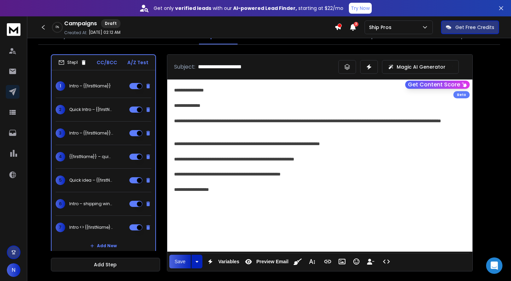
click at [84, 107] on p "Quick Intro – {{firstName}}" at bounding box center [91, 109] width 44 height 5
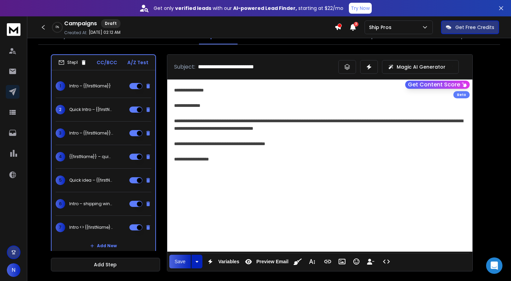
click at [87, 182] on p "Quick idea – {{firstName}}" at bounding box center [91, 180] width 44 height 5
click at [90, 206] on p "Intro – shipping wins for {{companyName}}" at bounding box center [91, 203] width 44 height 5
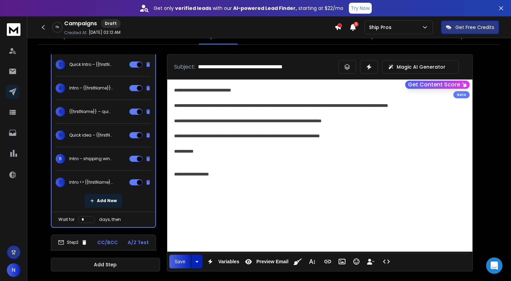
scroll to position [51, 0]
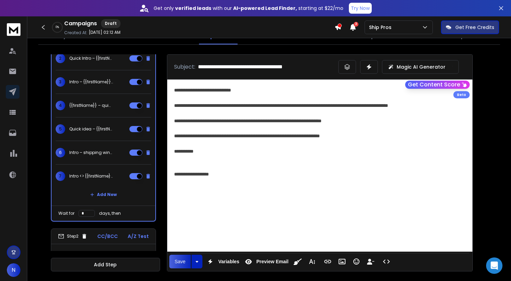
click at [87, 178] on p "Intro <> {{firstName}} | Olivia" at bounding box center [91, 176] width 44 height 5
type input "**********"
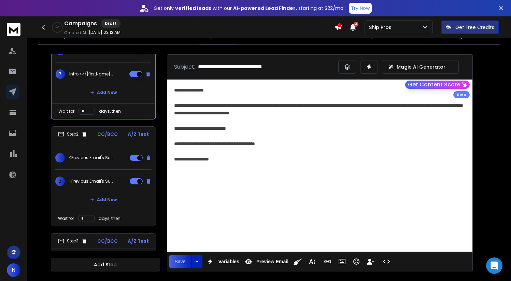
scroll to position [158, 0]
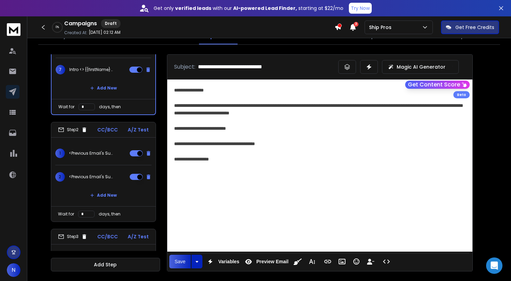
click at [97, 155] on p "<Previous Email's Subject>" at bounding box center [91, 153] width 44 height 5
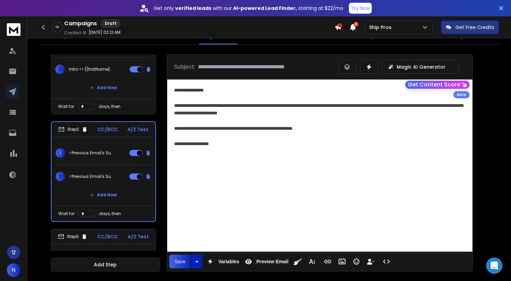
click at [96, 173] on div "2 <Previous Email's Subject>" at bounding box center [84, 177] width 57 height 10
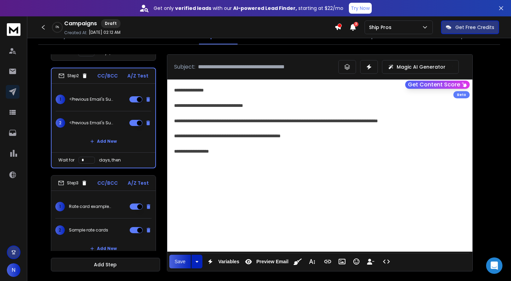
scroll to position [221, 0]
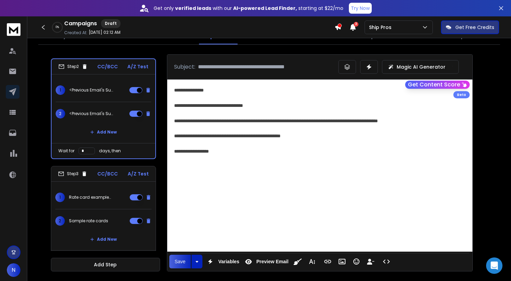
click at [94, 203] on div "1 Rate card examples for you" at bounding box center [103, 198] width 96 height 24
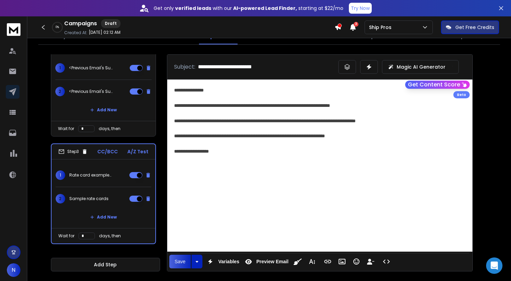
scroll to position [342, 0]
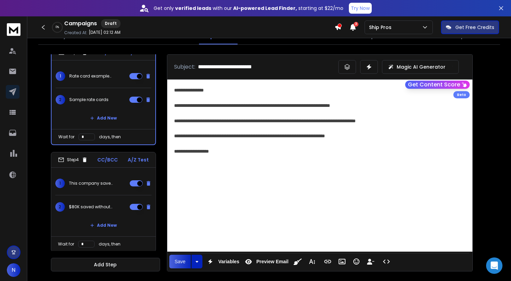
click at [93, 100] on p "Sample rate cards" at bounding box center [88, 99] width 39 height 5
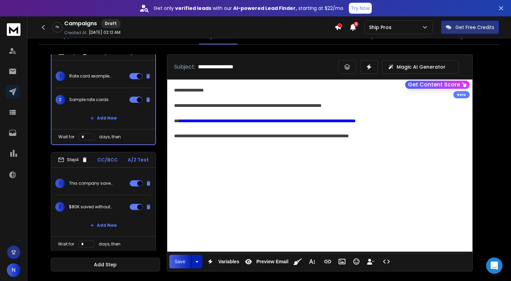
click at [96, 184] on p "This company saved $80K" at bounding box center [91, 183] width 44 height 5
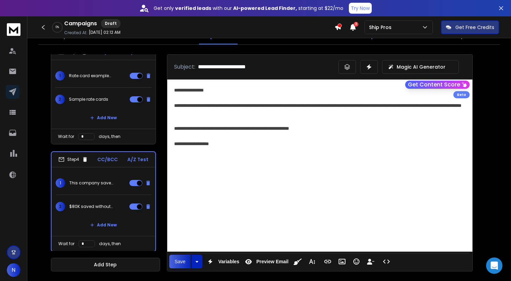
click at [85, 204] on p "$80K saved without carrier changes" at bounding box center [91, 206] width 44 height 5
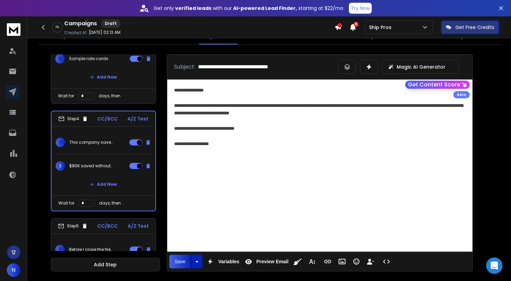
scroll to position [393, 0]
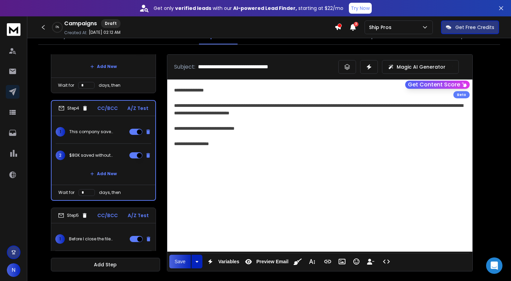
click at [96, 235] on div "1 Before I close the file on this" at bounding box center [83, 239] width 57 height 10
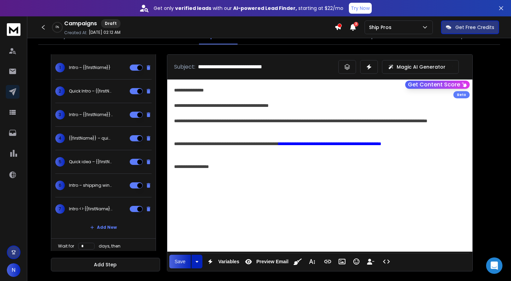
scroll to position [0, 0]
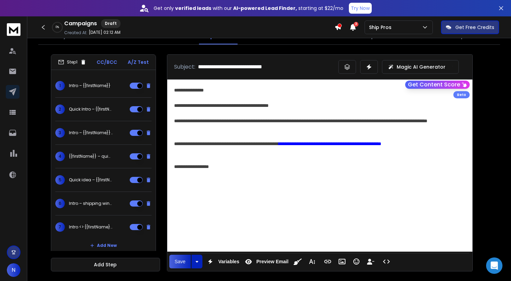
click at [88, 154] on p "{{firstName}} – quick shipping win" at bounding box center [91, 156] width 44 height 5
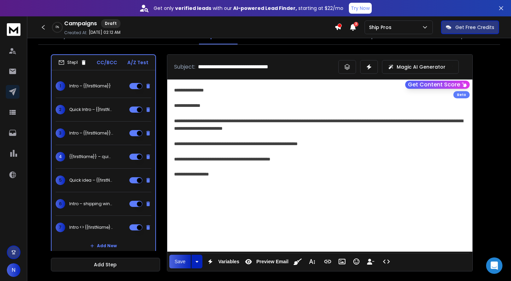
click at [84, 204] on p "Intro – shipping wins for {{companyName}}" at bounding box center [91, 203] width 44 height 5
type input "**********"
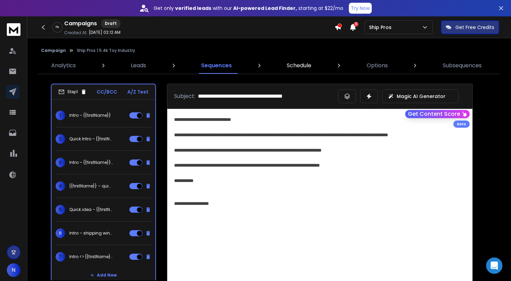
click at [297, 66] on p "Schedule" at bounding box center [299, 65] width 25 height 8
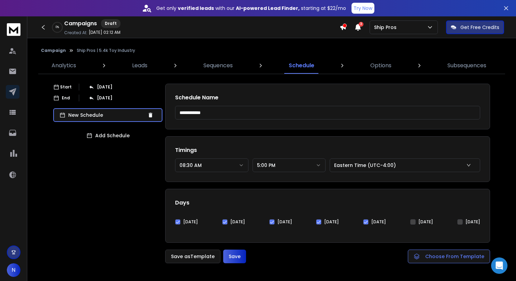
click at [113, 83] on div "**********" at bounding box center [271, 173] width 467 height 185
click at [112, 87] on p "Tue Jul 01 2025" at bounding box center [104, 86] width 15 height 5
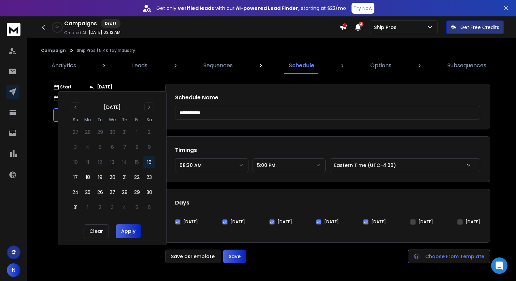
click at [147, 162] on button "16" at bounding box center [149, 162] width 12 height 12
click at [126, 230] on button "Apply" at bounding box center [128, 231] width 25 height 14
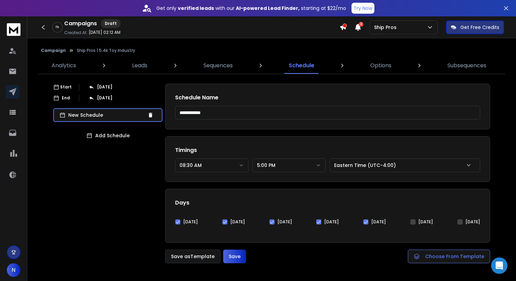
click at [112, 97] on p "Mon Sep 01 2025" at bounding box center [104, 97] width 15 height 5
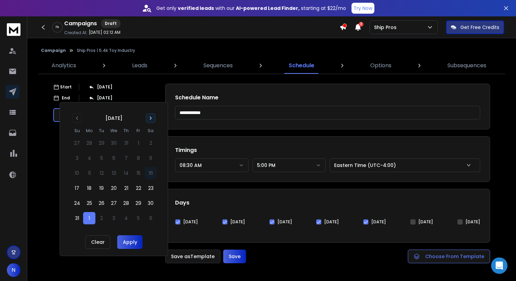
click at [150, 118] on icon "Go to next month" at bounding box center [150, 117] width 5 height 5
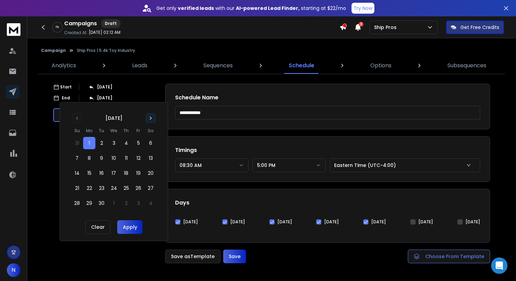
click at [150, 118] on icon "Go to next month" at bounding box center [150, 117] width 5 height 5
click at [137, 203] on button "31" at bounding box center [139, 203] width 12 height 12
click at [129, 230] on button "Apply" at bounding box center [129, 227] width 25 height 14
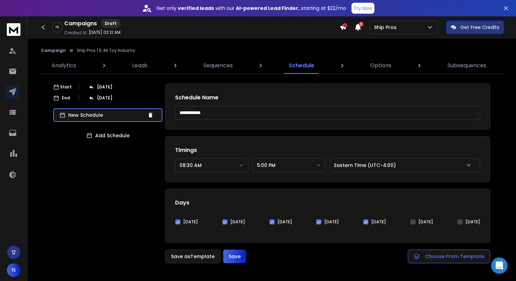
click at [232, 257] on button "Save" at bounding box center [234, 257] width 23 height 14
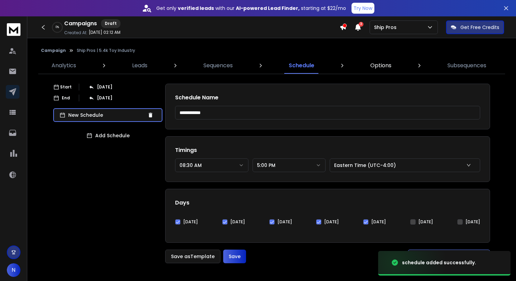
click at [379, 67] on p "Options" at bounding box center [381, 65] width 21 height 8
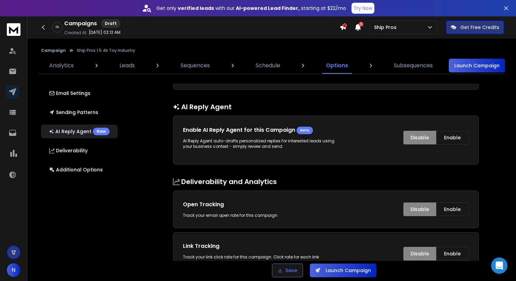
scroll to position [532, 0]
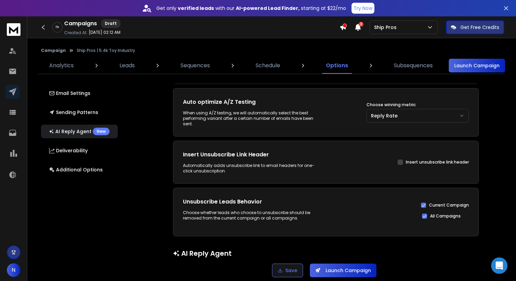
click at [401, 119] on button "Reply Rate" at bounding box center [418, 116] width 102 height 14
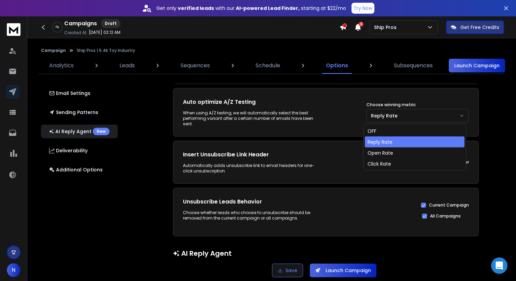
select select "***"
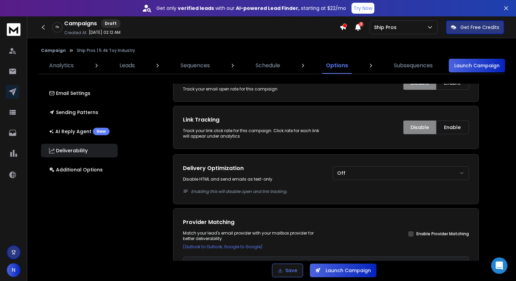
scroll to position [808, 0]
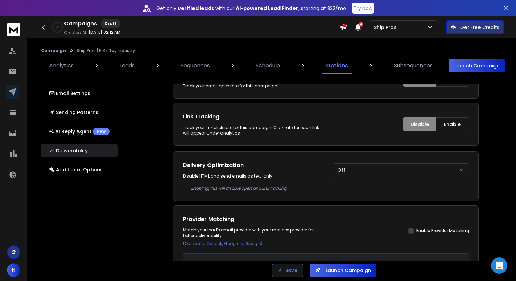
click at [357, 171] on button "Off" at bounding box center [401, 170] width 136 height 14
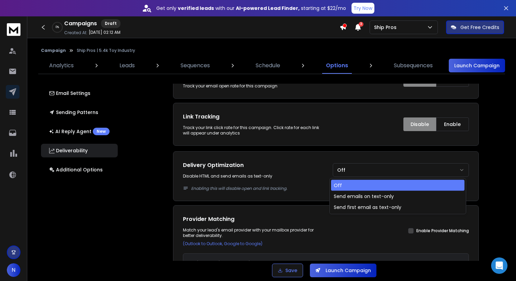
select select "*"
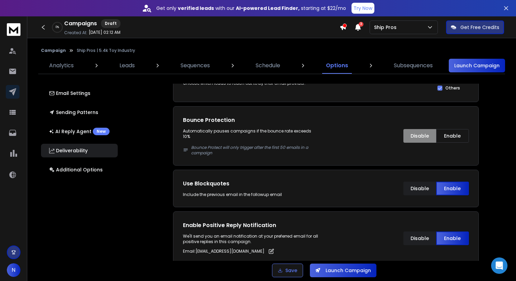
scroll to position [1055, 0]
click at [451, 129] on button "Enable" at bounding box center [453, 135] width 33 height 14
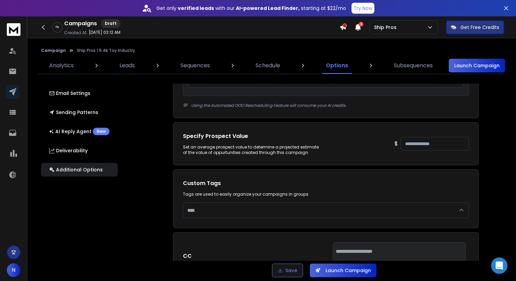
scroll to position [1340, 0]
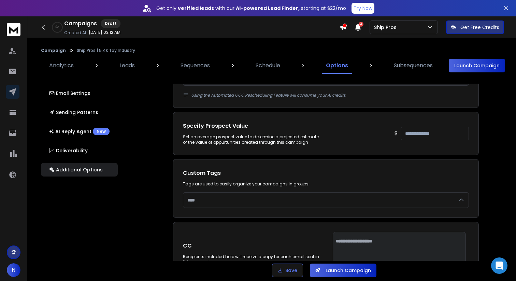
click at [335, 271] on button "Launch Campaign" at bounding box center [343, 271] width 67 height 14
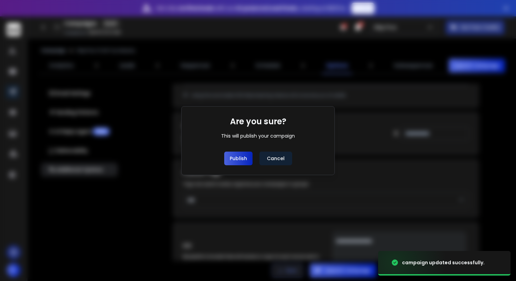
click at [238, 160] on button "Publish" at bounding box center [238, 159] width 28 height 14
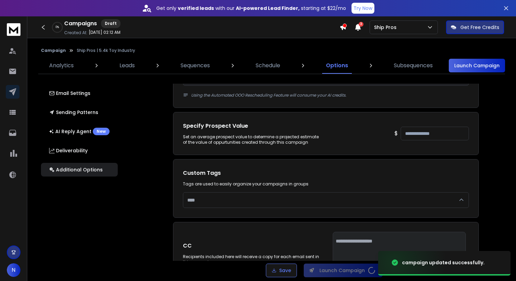
scroll to position [1429, 0]
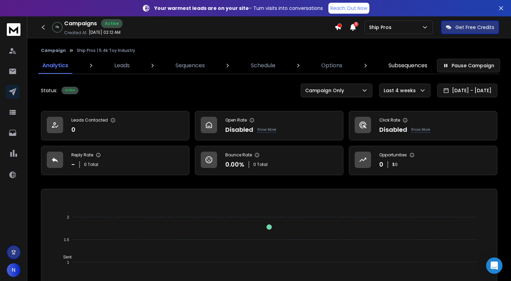
click at [403, 68] on p "Subsequences" at bounding box center [408, 65] width 39 height 8
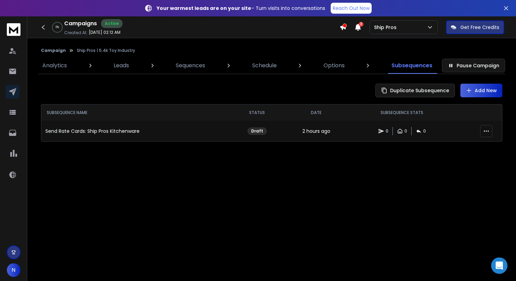
click at [121, 131] on td "Send Rate Cards: Ship Pros Kitchenware" at bounding box center [136, 131] width 190 height 20
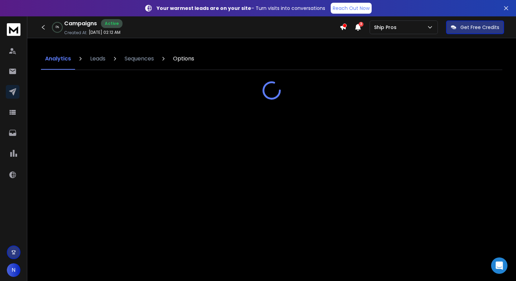
click at [186, 58] on p "Options" at bounding box center [183, 59] width 21 height 8
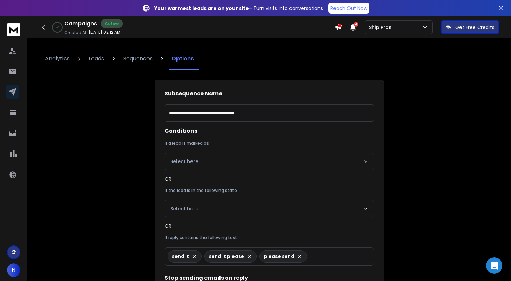
click at [329, 257] on input at bounding box center [412, 256] width 204 height 12
type input "**********"
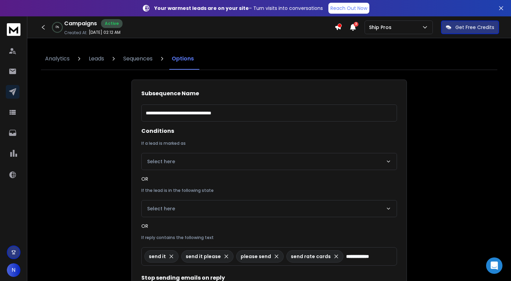
type input "**********"
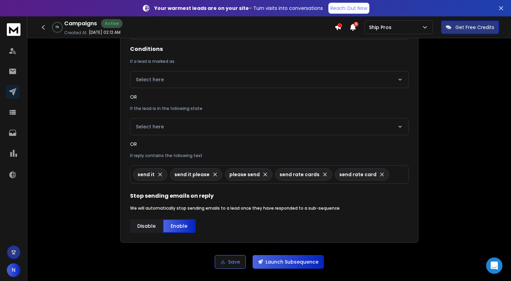
scroll to position [87, 0]
click at [272, 262] on button "Launch Subsequence" at bounding box center [288, 262] width 71 height 14
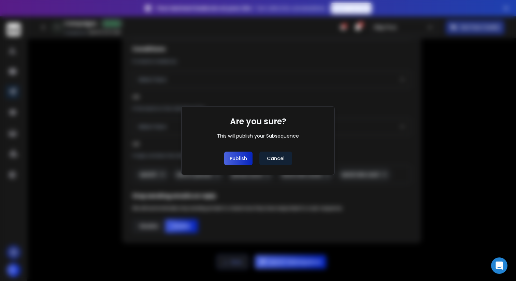
click at [232, 153] on button "Publish" at bounding box center [238, 159] width 28 height 14
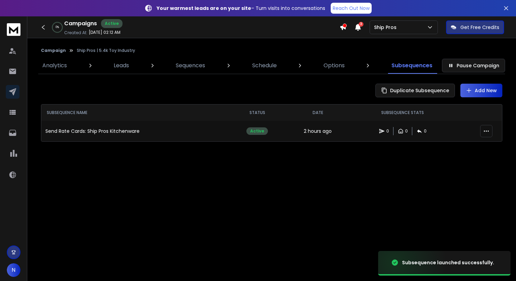
click at [141, 131] on td "Send Rate Cards: Ship Pros Kitchenware" at bounding box center [135, 131] width 189 height 20
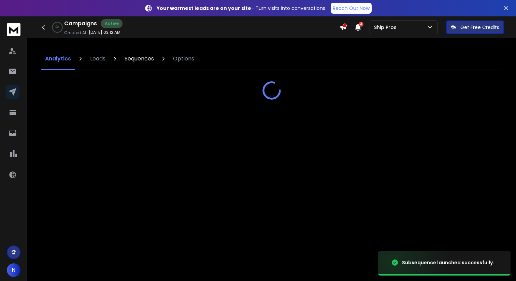
click at [133, 60] on p "Sequences" at bounding box center [139, 59] width 29 height 8
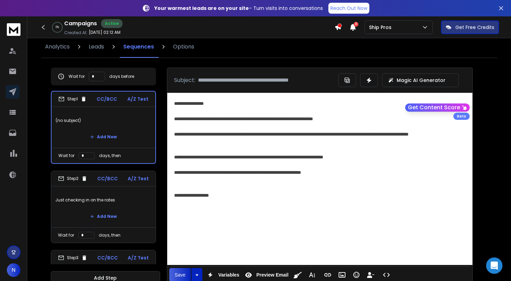
scroll to position [28, 0]
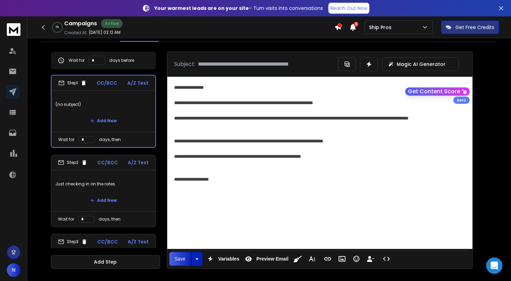
click at [108, 186] on p "Just checking in on the rates" at bounding box center [103, 184] width 96 height 19
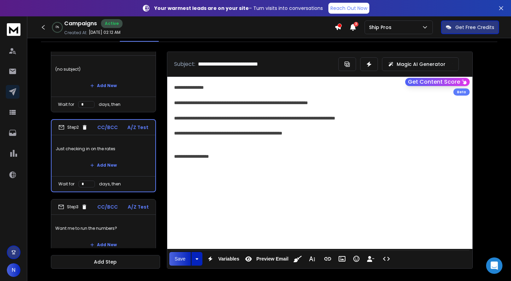
scroll to position [43, 0]
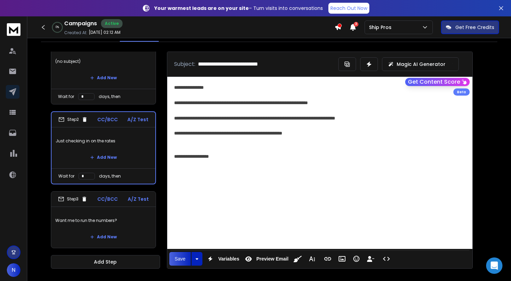
click at [114, 223] on p "Want me to run the numbers?" at bounding box center [103, 220] width 96 height 19
type input "**********"
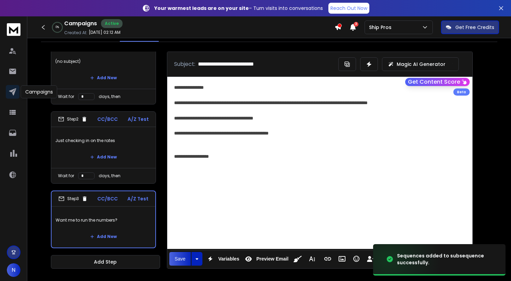
click at [13, 93] on icon at bounding box center [12, 91] width 7 height 7
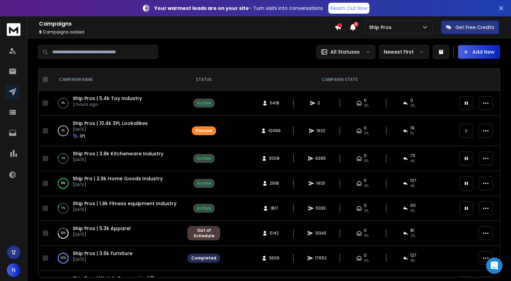
click at [129, 98] on span "Ship Pros | 5.4k Toy Industry" at bounding box center [107, 98] width 69 height 7
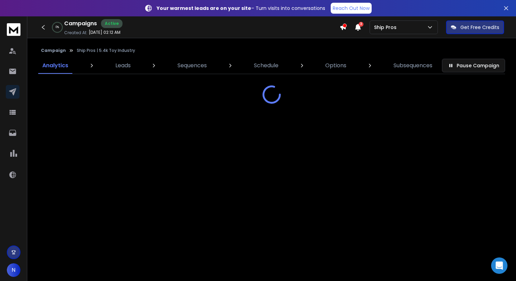
click at [115, 52] on p "Ship Pros | 5.4k Toy Industry" at bounding box center [106, 50] width 58 height 5
copy p "Ship Pros | 5.4k Toy Industry"
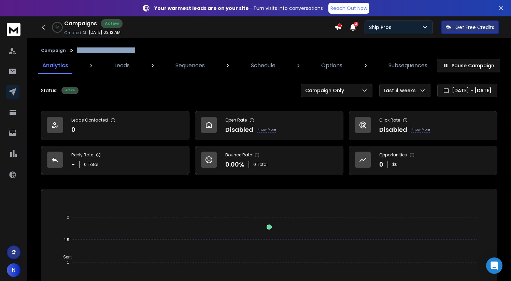
click at [402, 25] on div "Ship Pros" at bounding box center [398, 27] width 59 height 7
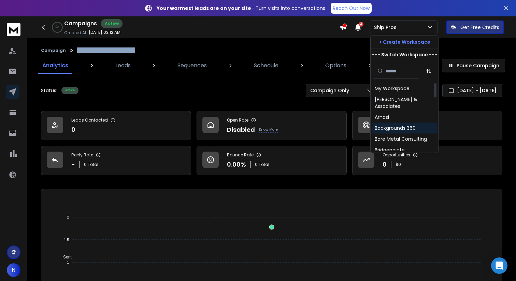
click at [388, 127] on div "Backgrounds 360" at bounding box center [395, 128] width 41 height 7
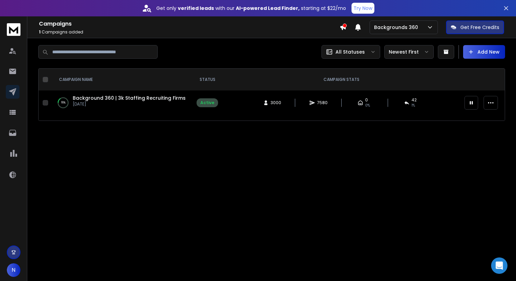
click at [144, 98] on span "Background 360 | 3k Staffing Recruiting Firms" at bounding box center [129, 98] width 113 height 7
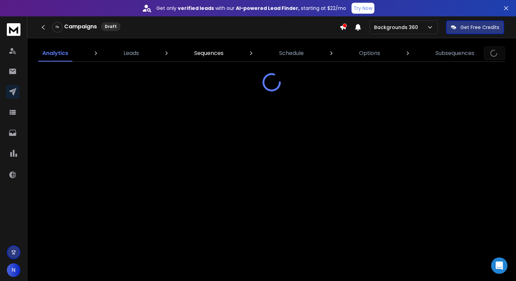
click at [214, 58] on link "Sequences" at bounding box center [209, 53] width 38 height 16
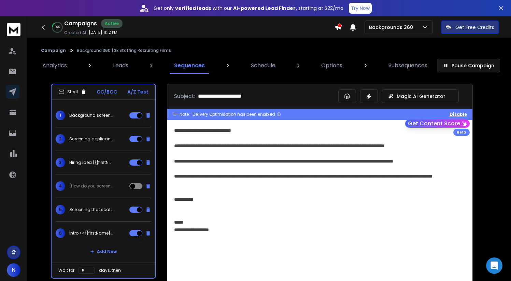
click at [227, 143] on div "**********" at bounding box center [320, 146] width 292 height 8
